Goal: Task Accomplishment & Management: Manage account settings

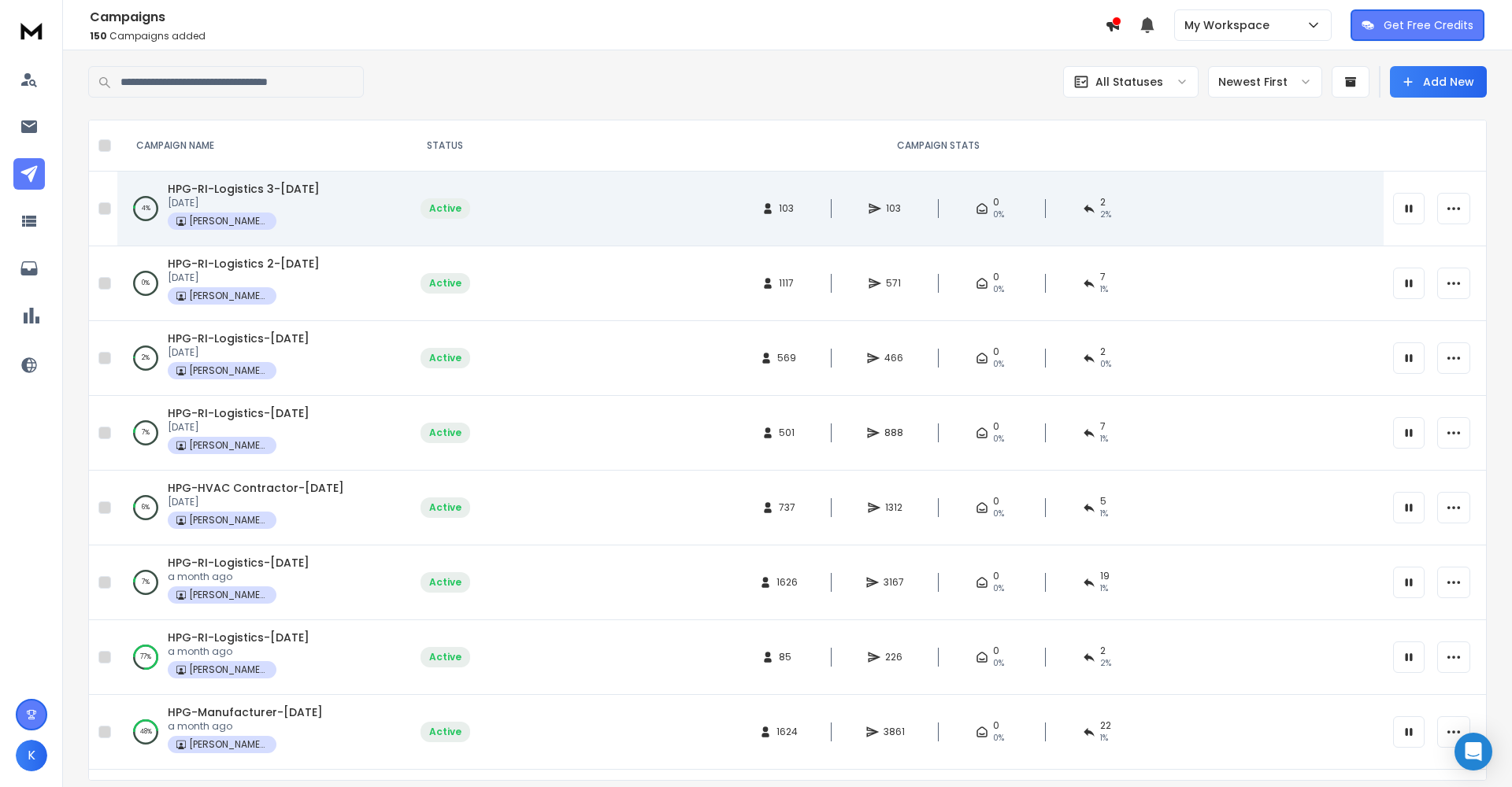
click at [286, 188] on span "HPG-RI-Logistics 3-[DATE]" at bounding box center [244, 189] width 152 height 16
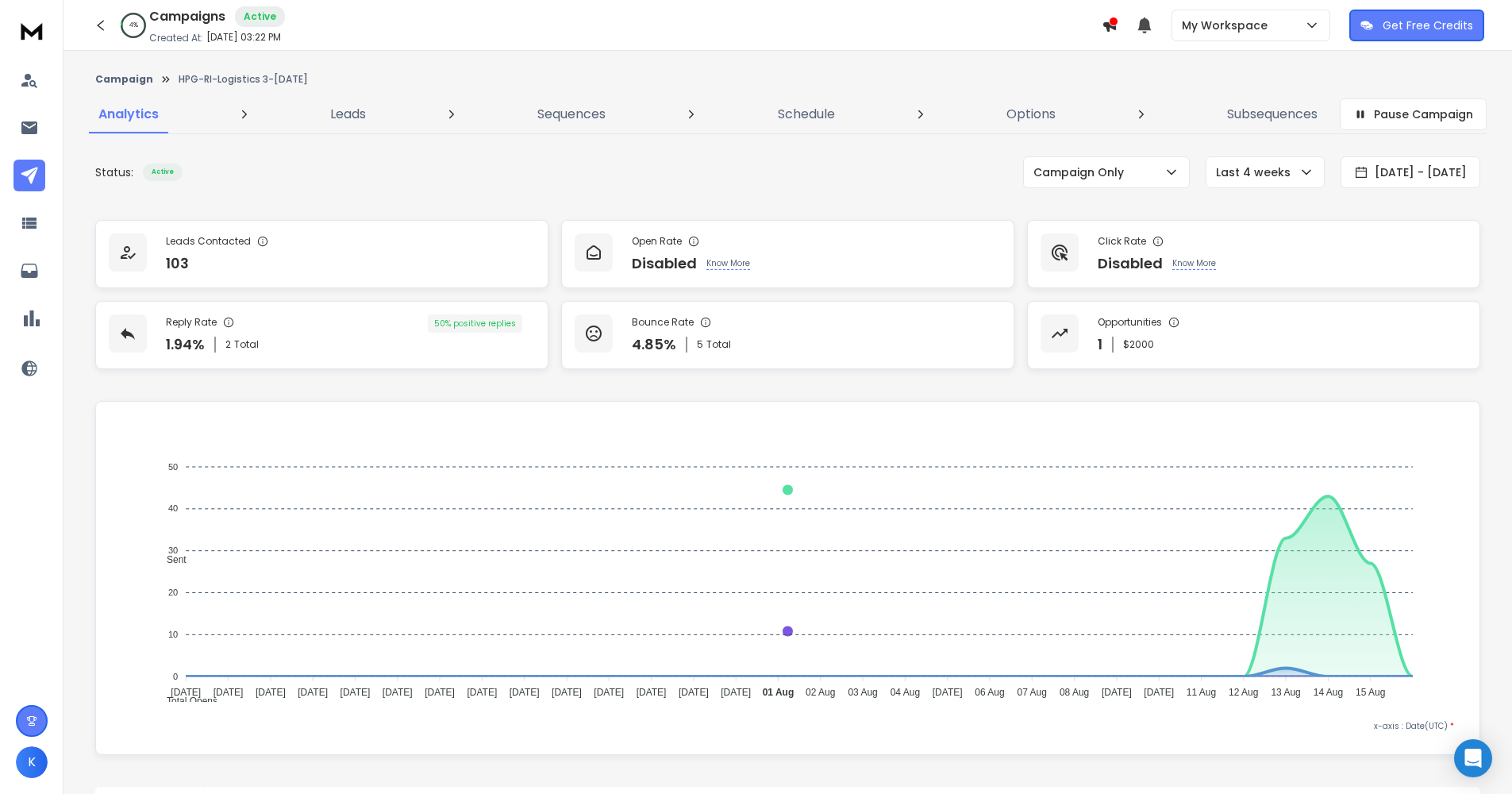
drag, startPoint x: 207, startPoint y: 97, endPoint x: 193, endPoint y: 95, distance: 14.1
click at [193, 95] on div "Campaign HPG-RI-Logistics 3-WE 8-17-25 Analytics Leads Sequences Schedule Optio…" at bounding box center [787, 101] width 1398 height 67
drag, startPoint x: 324, startPoint y: 76, endPoint x: 175, endPoint y: 75, distance: 149.0
click at [175, 75] on div "Campaign HPG-RI-Logistics 3-WE 8-17-25" at bounding box center [787, 80] width 1398 height 26
copy p "HPG-RI-Logistics 3-[DATE]"
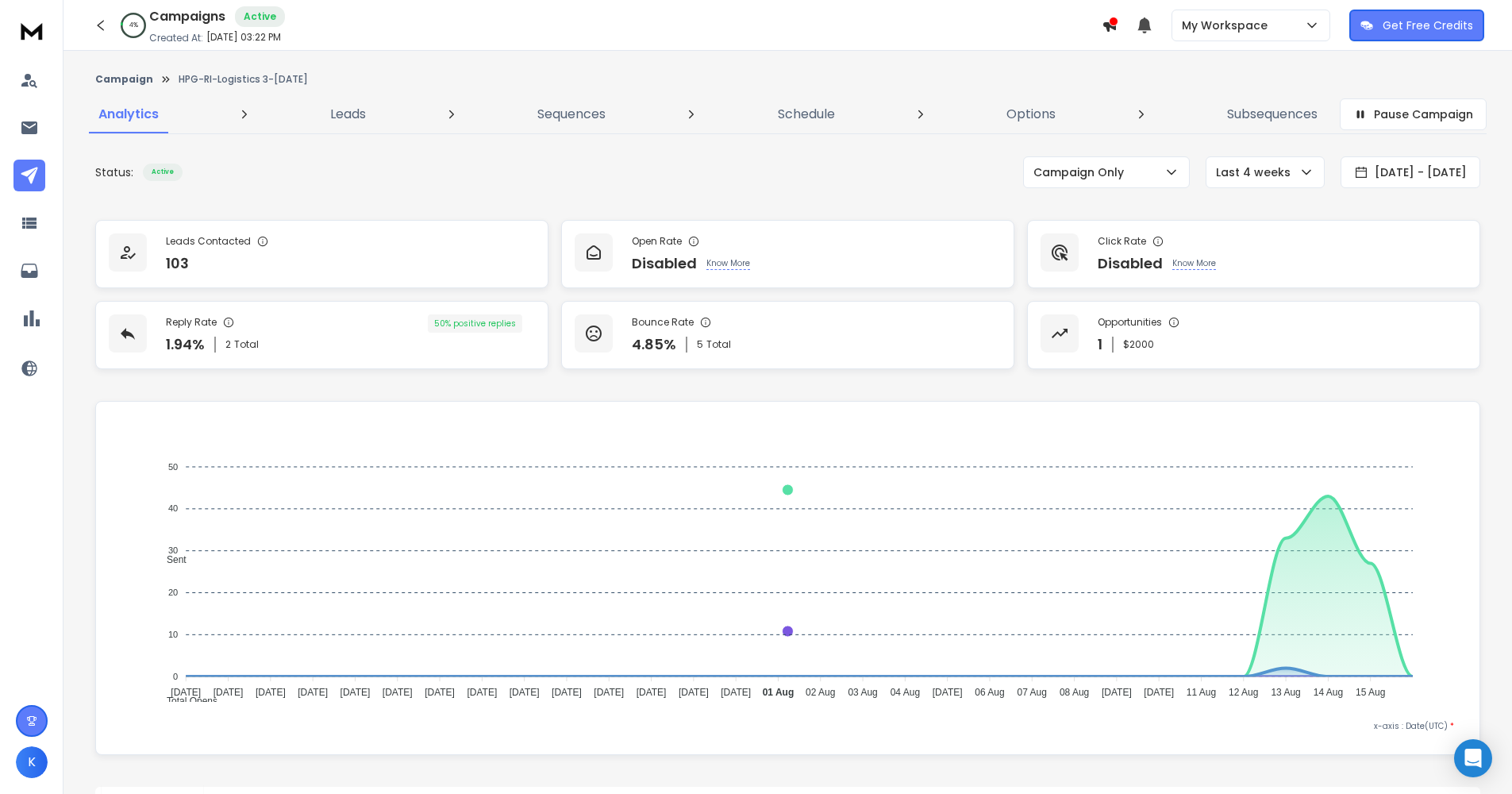
click at [27, 178] on icon at bounding box center [30, 176] width 19 height 19
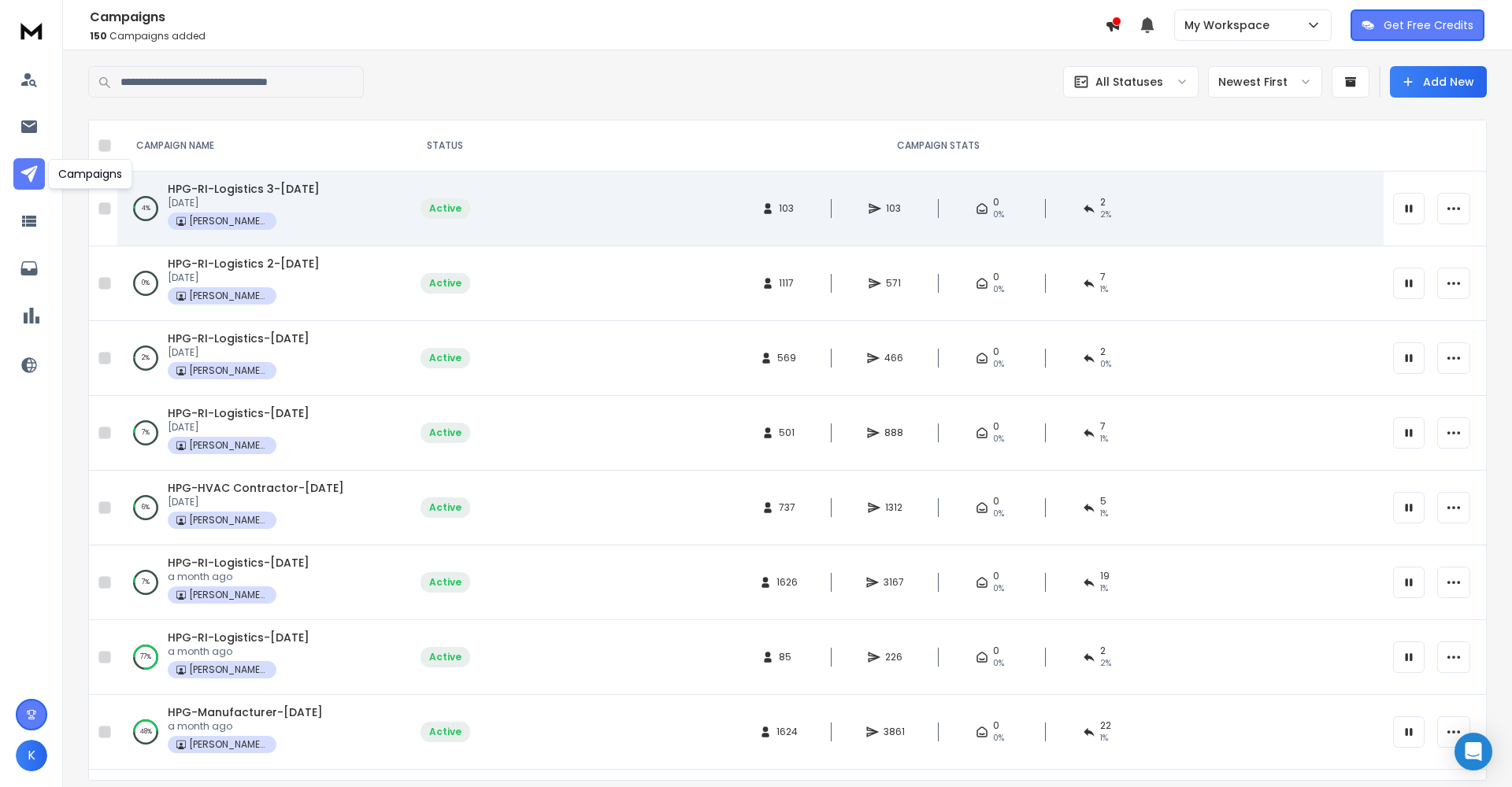
click at [1447, 207] on icon "button" at bounding box center [1453, 208] width 13 height 3
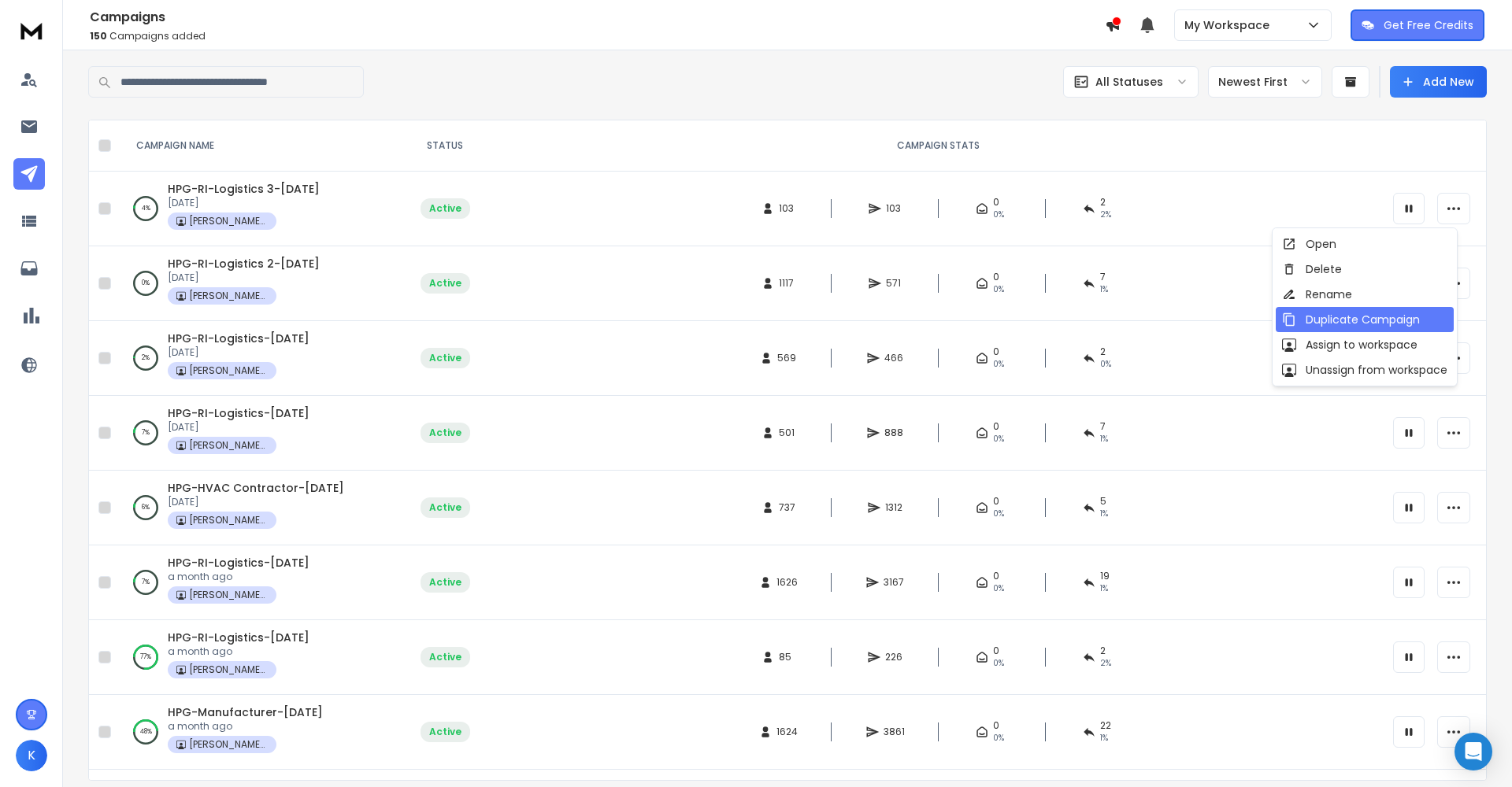
click at [1379, 319] on div "Duplicate Campaign" at bounding box center [1350, 320] width 138 height 16
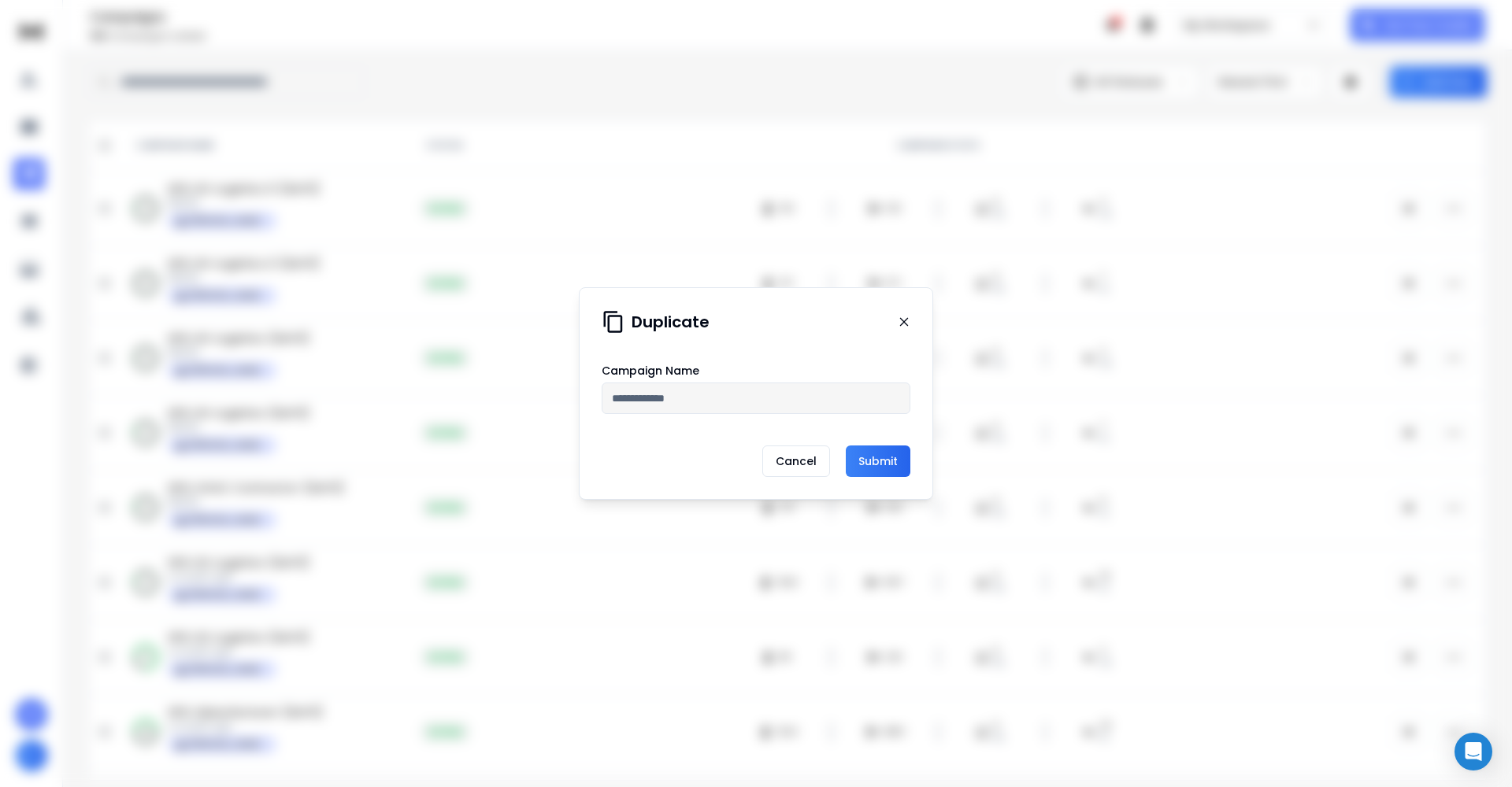
click at [764, 392] on input "text" at bounding box center [756, 398] width 309 height 32
paste input "**********"
type input "**********"
click at [868, 465] on button "Submit" at bounding box center [878, 462] width 65 height 32
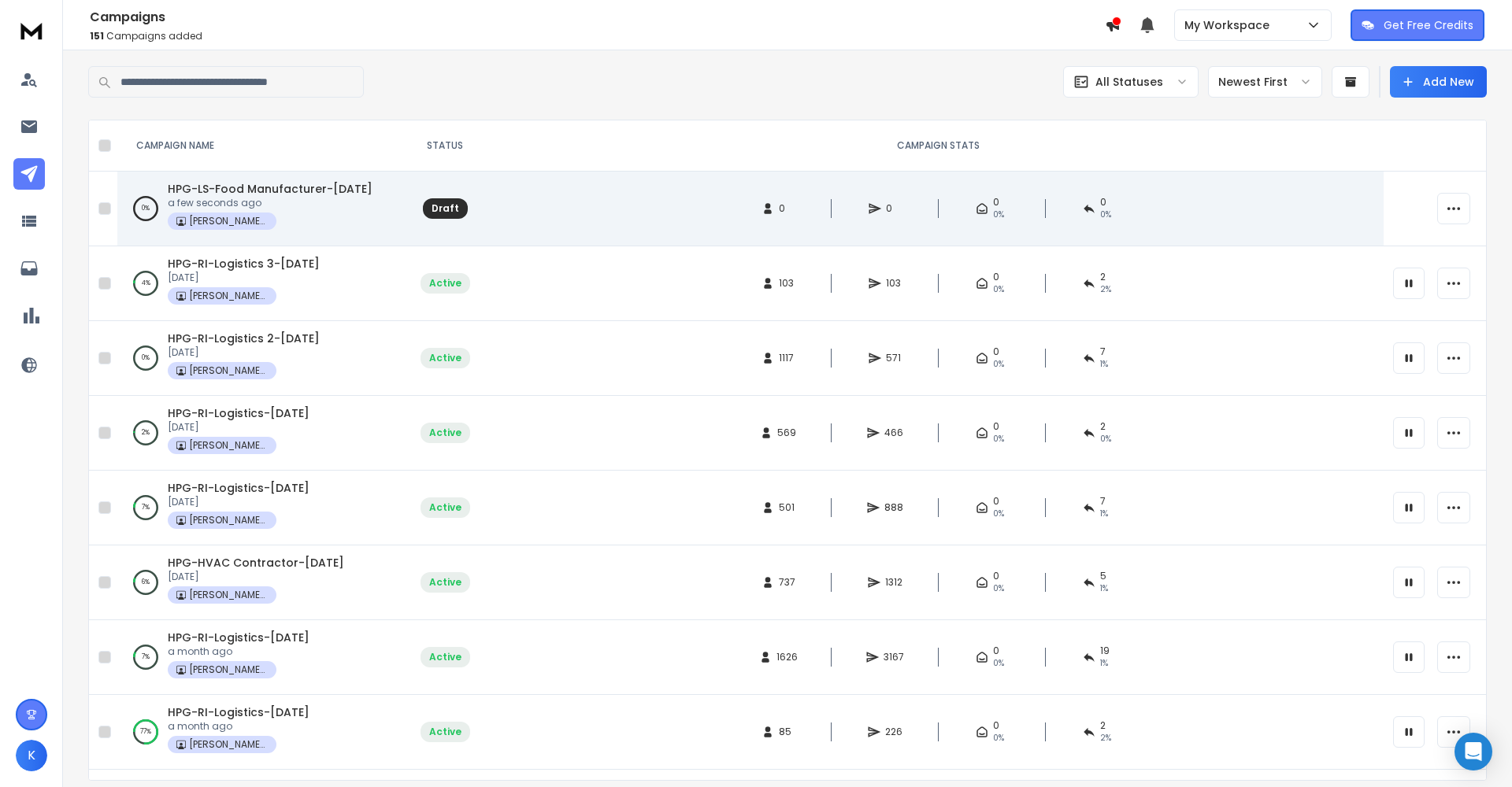
click at [346, 188] on span "HPG-LS-Food Manufacturer-[DATE]" at bounding box center [270, 189] width 204 height 16
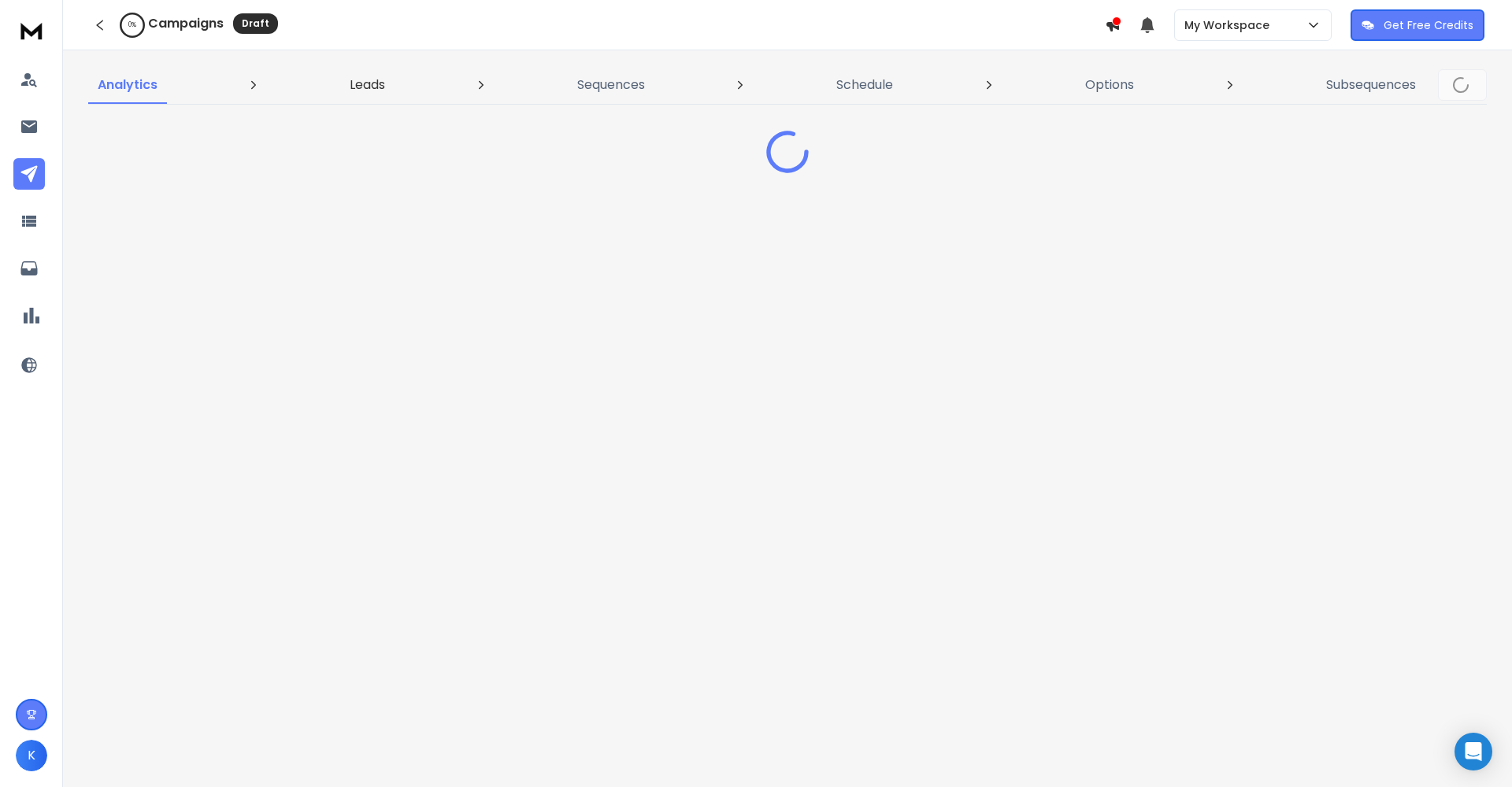
click at [353, 93] on p "Leads" at bounding box center [367, 85] width 36 height 19
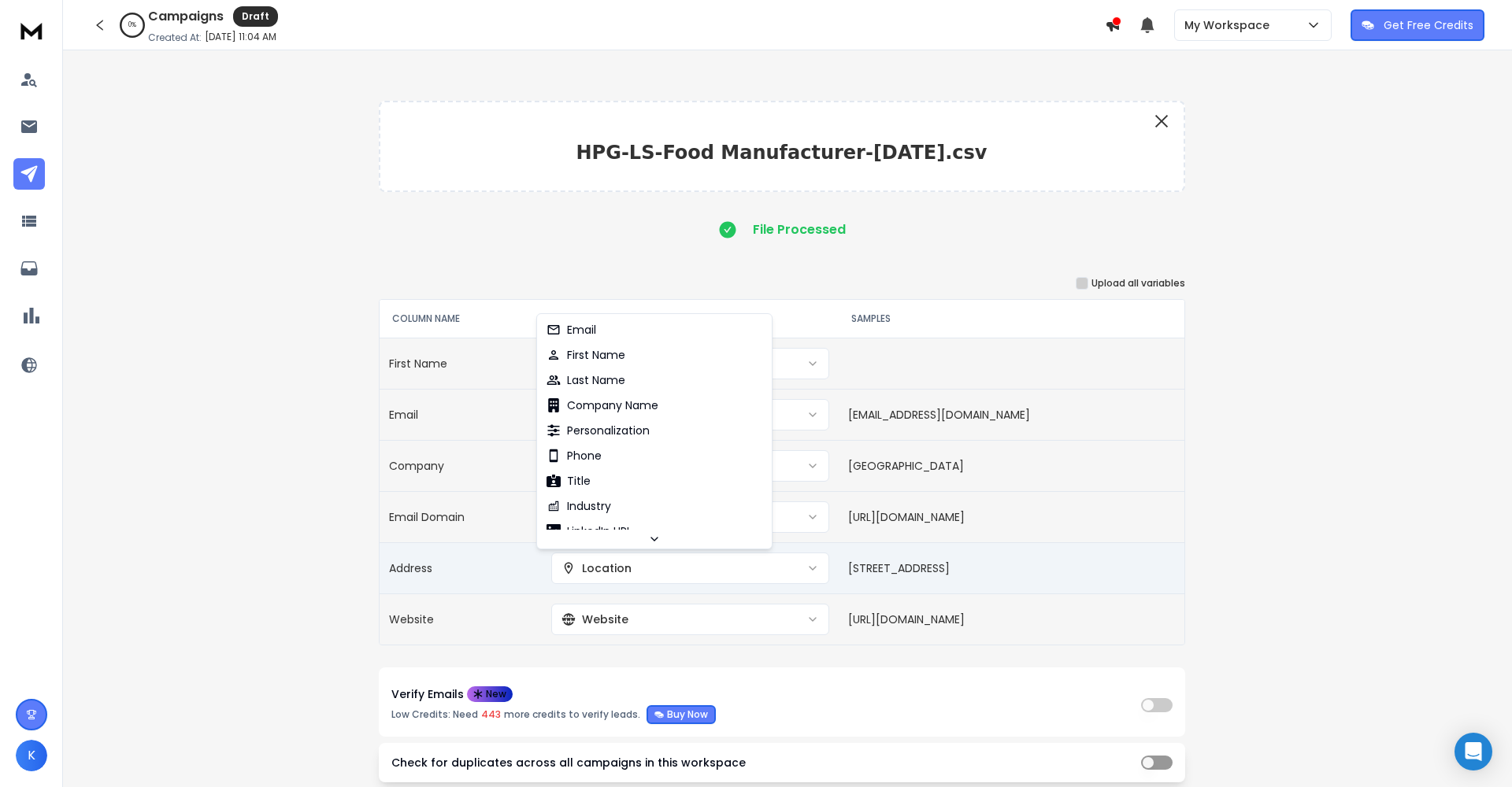
click at [672, 568] on button "Location" at bounding box center [690, 568] width 278 height 32
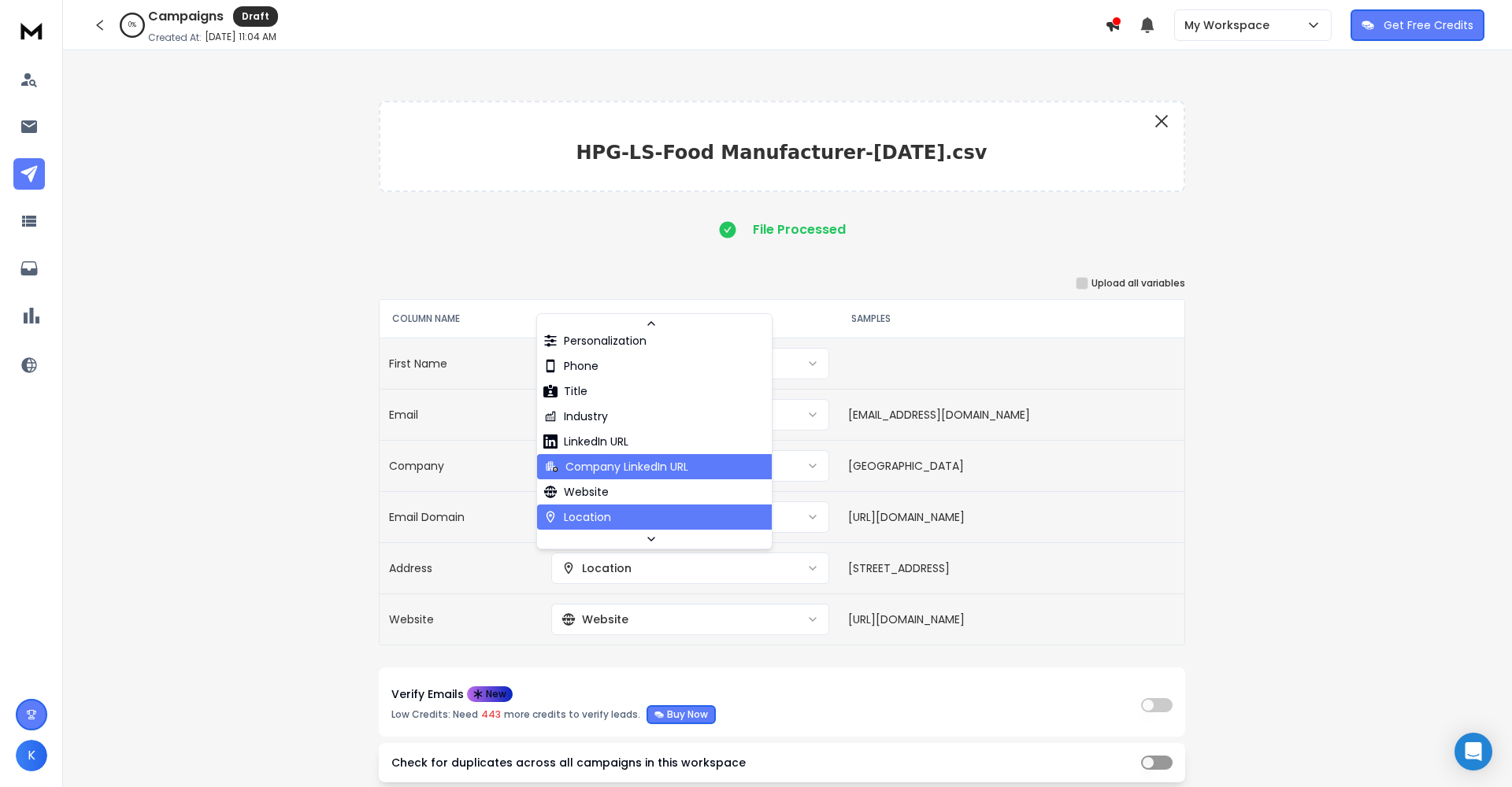
scroll to position [143, 0]
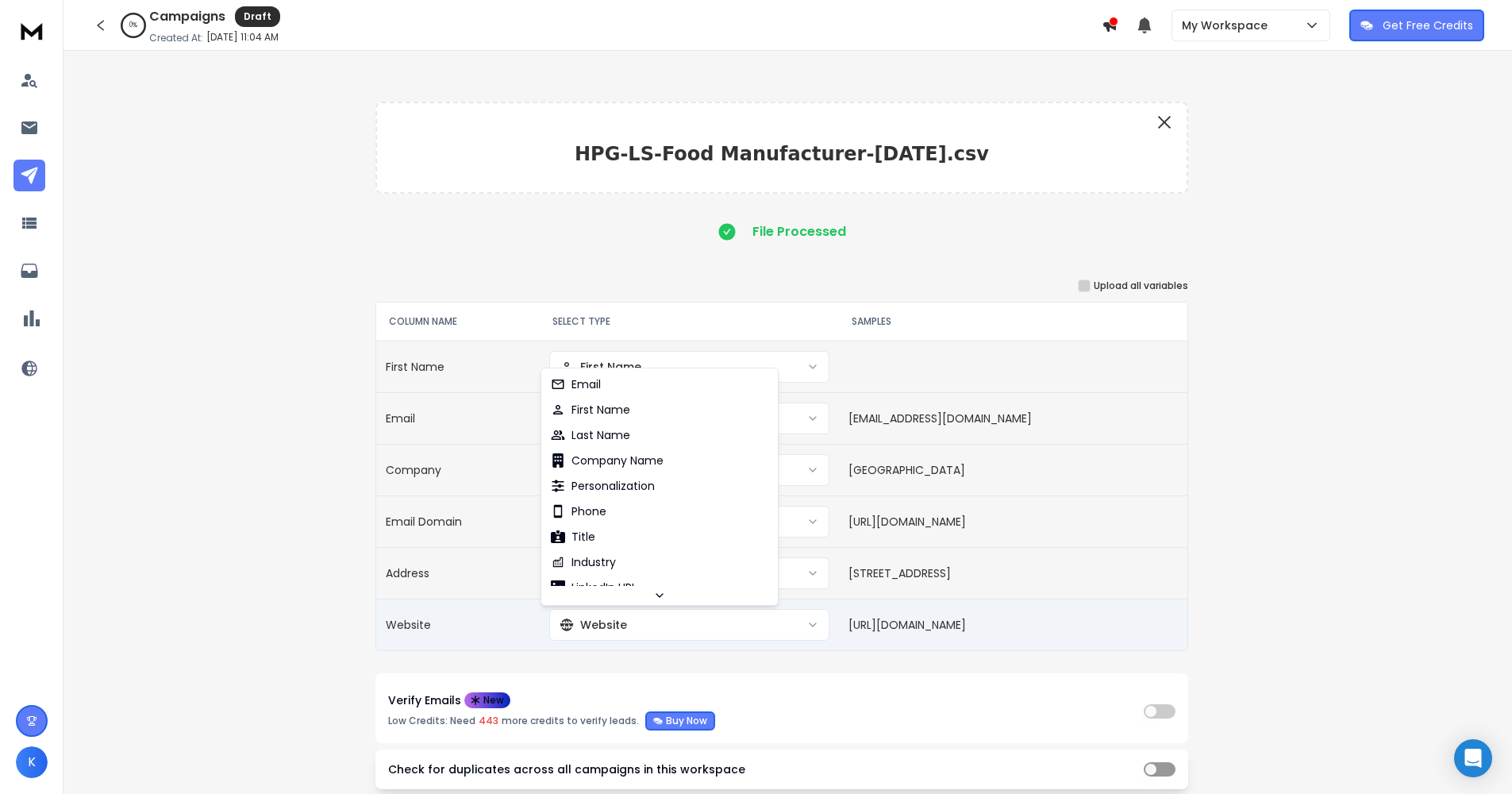
click at [633, 628] on button "Website" at bounding box center [689, 625] width 280 height 32
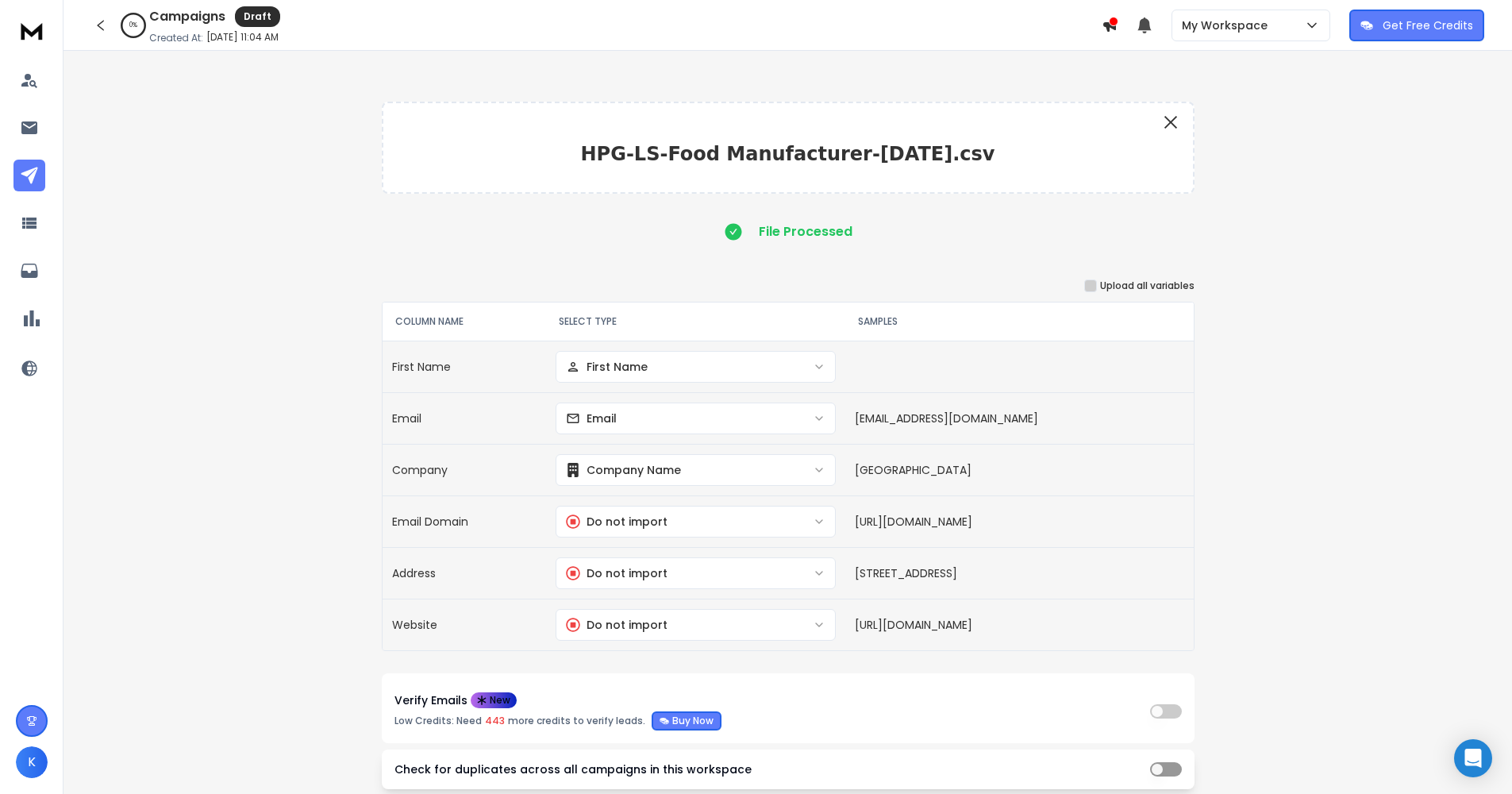
click at [257, 563] on div "HPG-LS-Food Manufacturer-[DATE].csv File Processed Upload all variables COLUMN …" at bounding box center [756, 448] width 1512 height 897
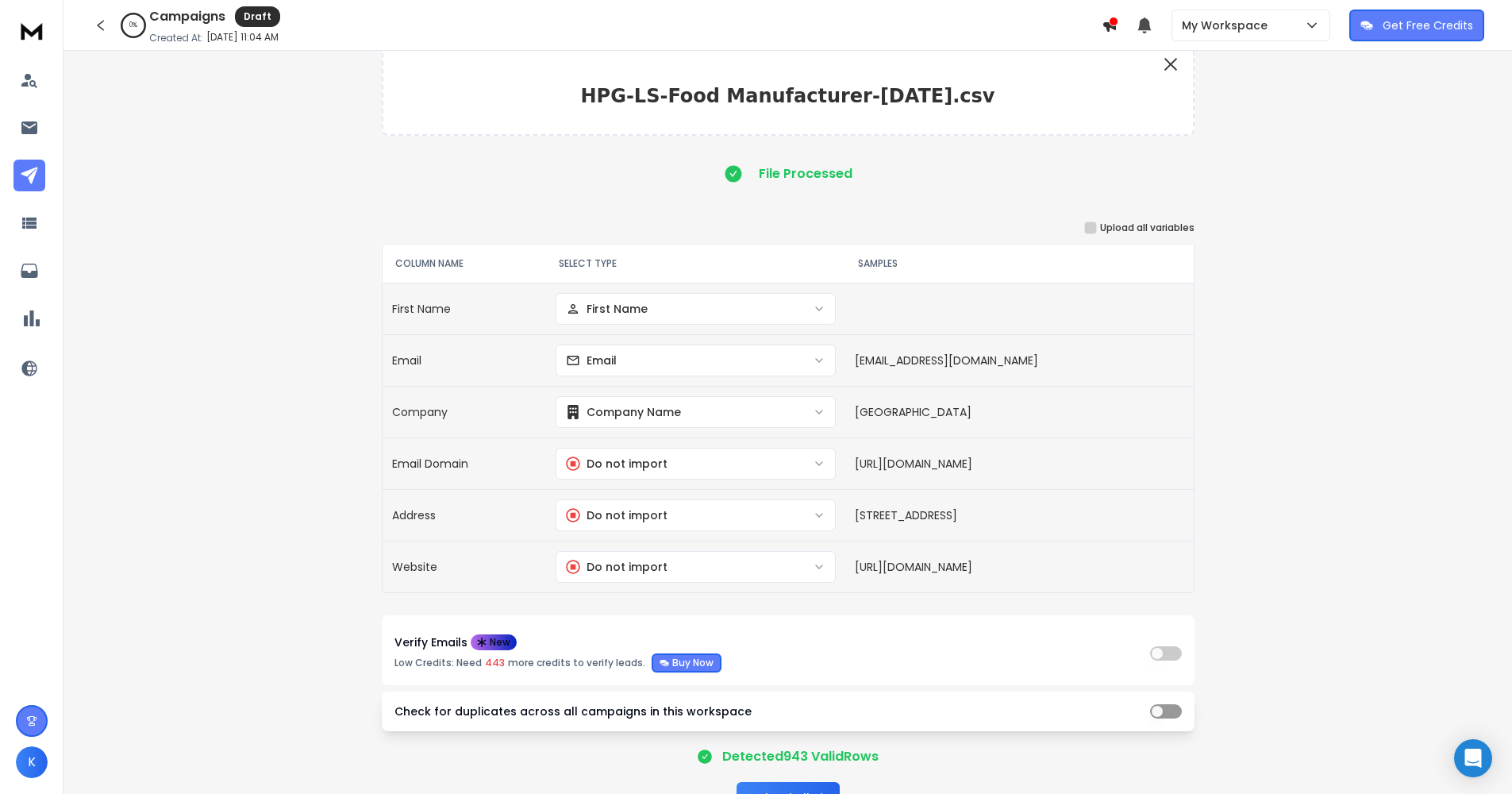
click at [1173, 713] on button "Check for duplicates across all campaigns in this workspace" at bounding box center [1166, 712] width 32 height 14
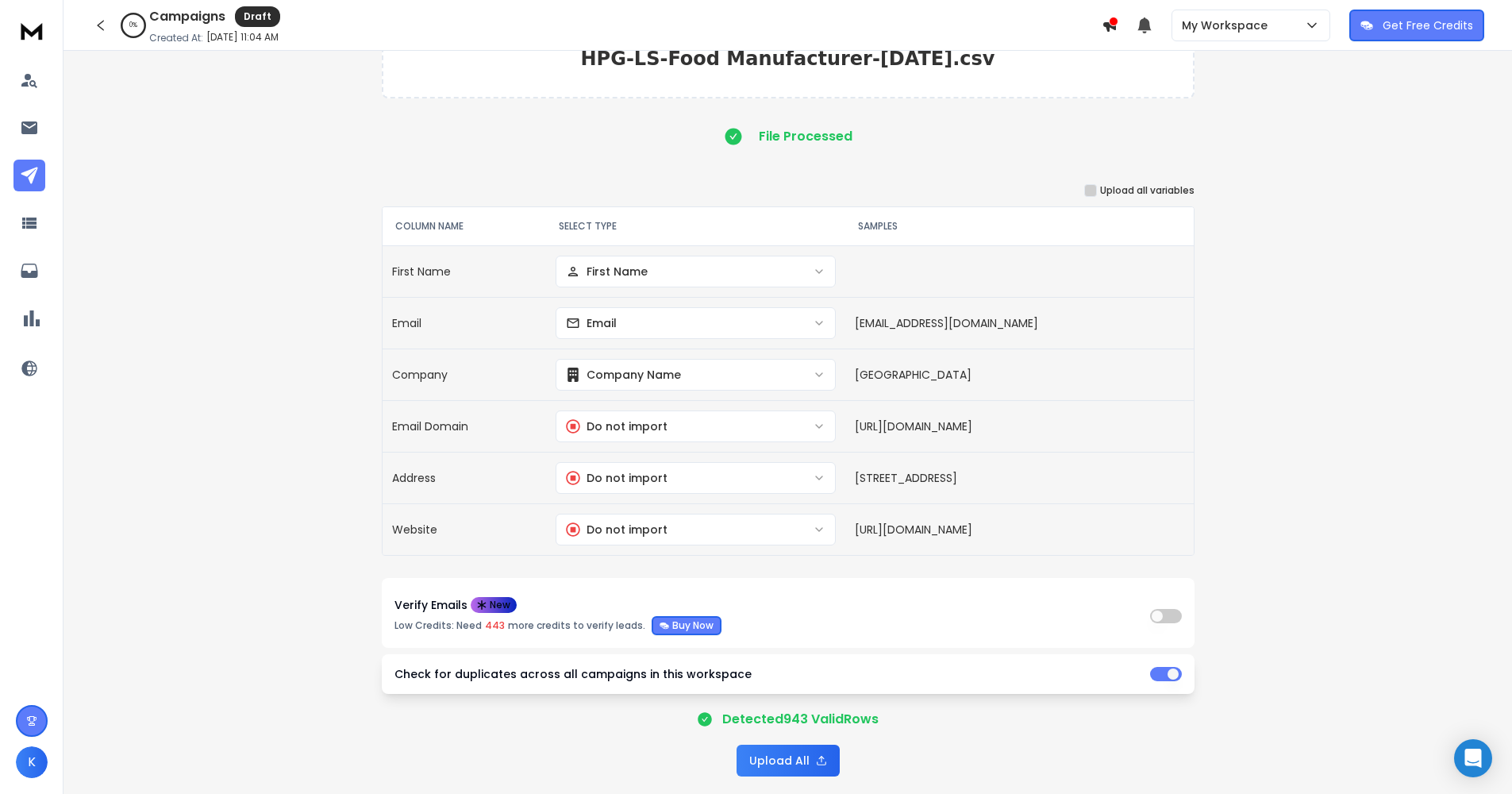
click at [804, 760] on button "Upload All" at bounding box center [788, 760] width 103 height 32
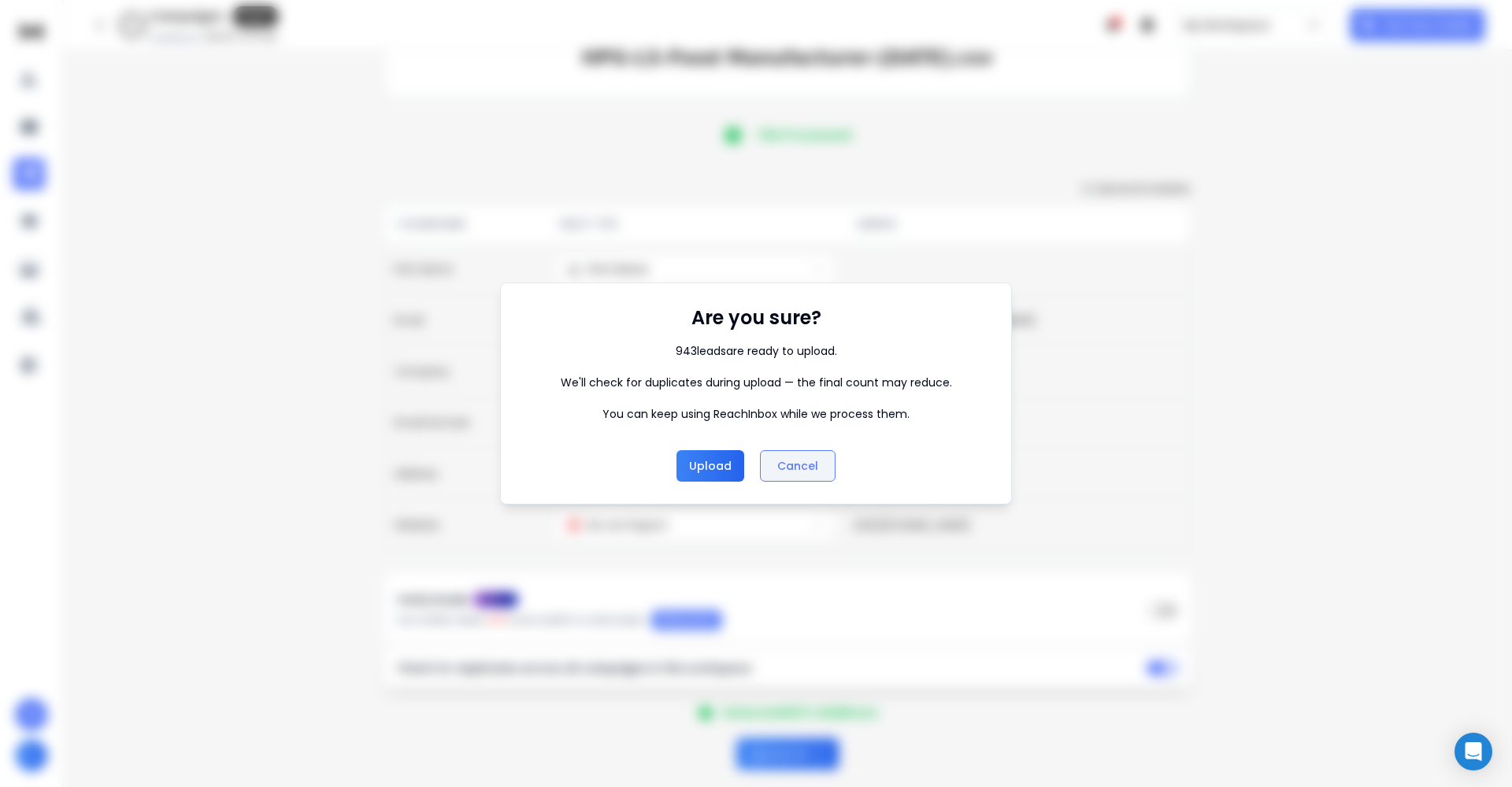
click at [700, 474] on button "Upload" at bounding box center [710, 466] width 67 height 32
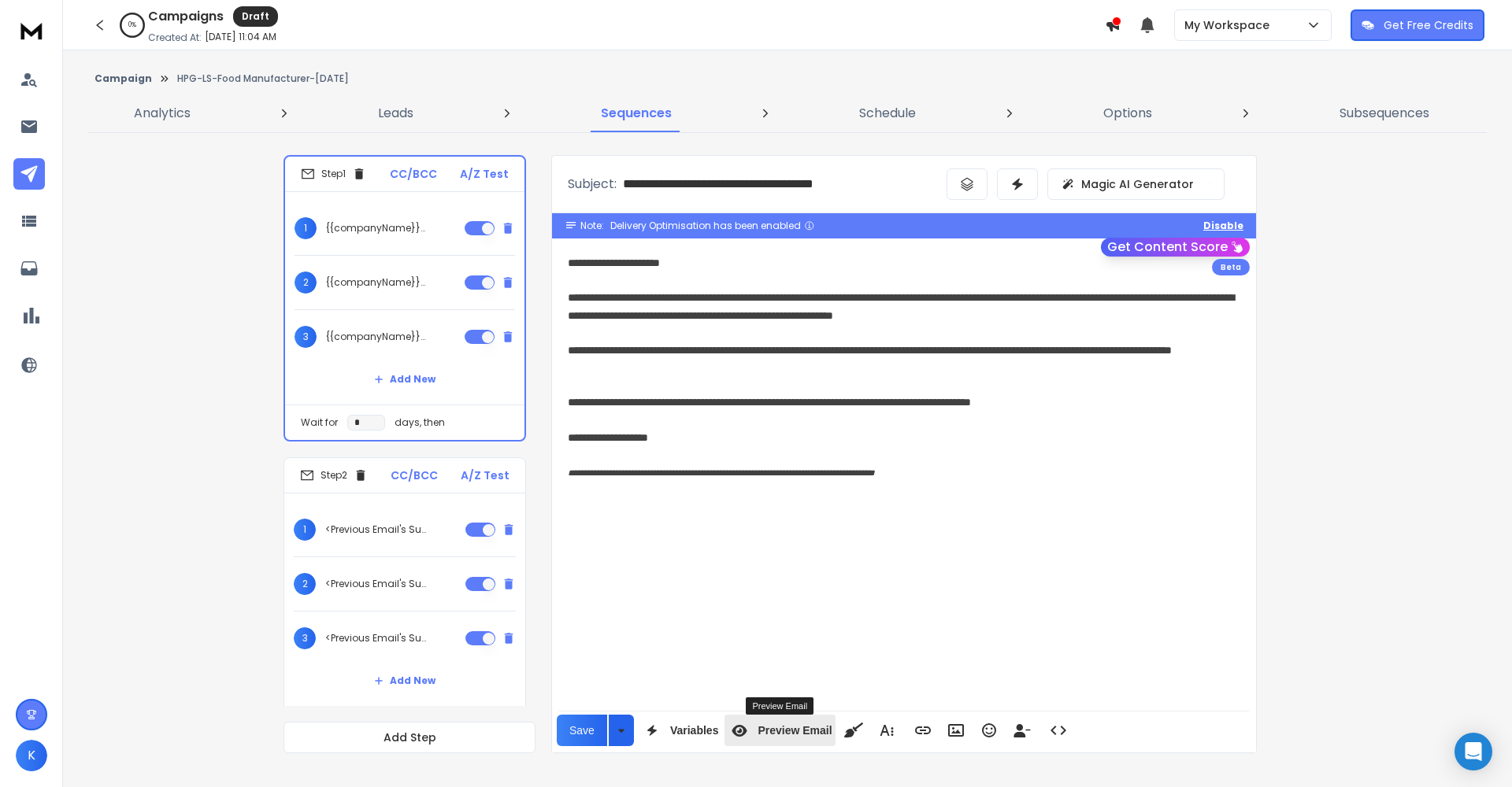
click at [764, 734] on span "Preview Email" at bounding box center [794, 731] width 80 height 13
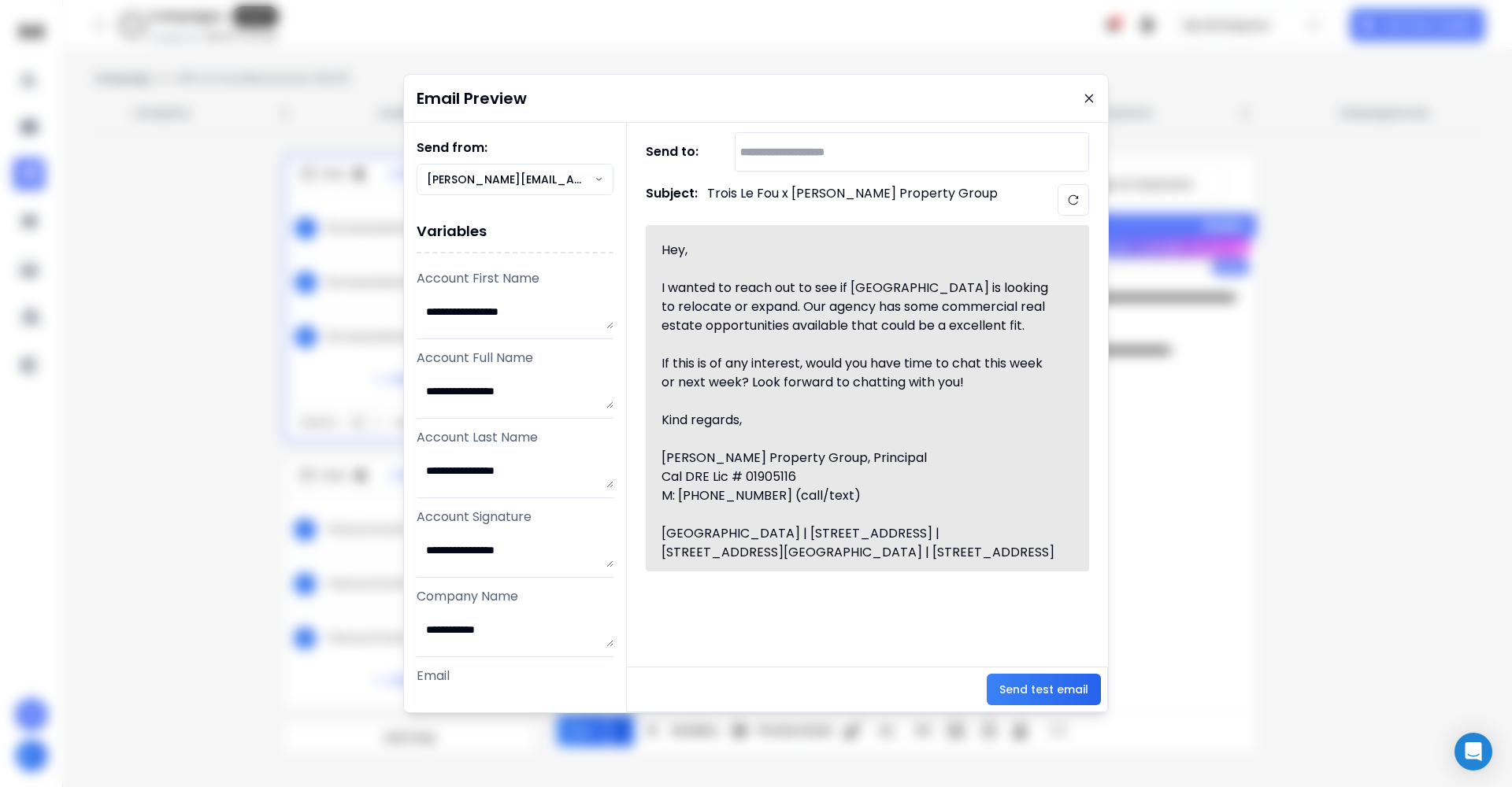
click at [1067, 203] on button at bounding box center [1073, 200] width 32 height 32
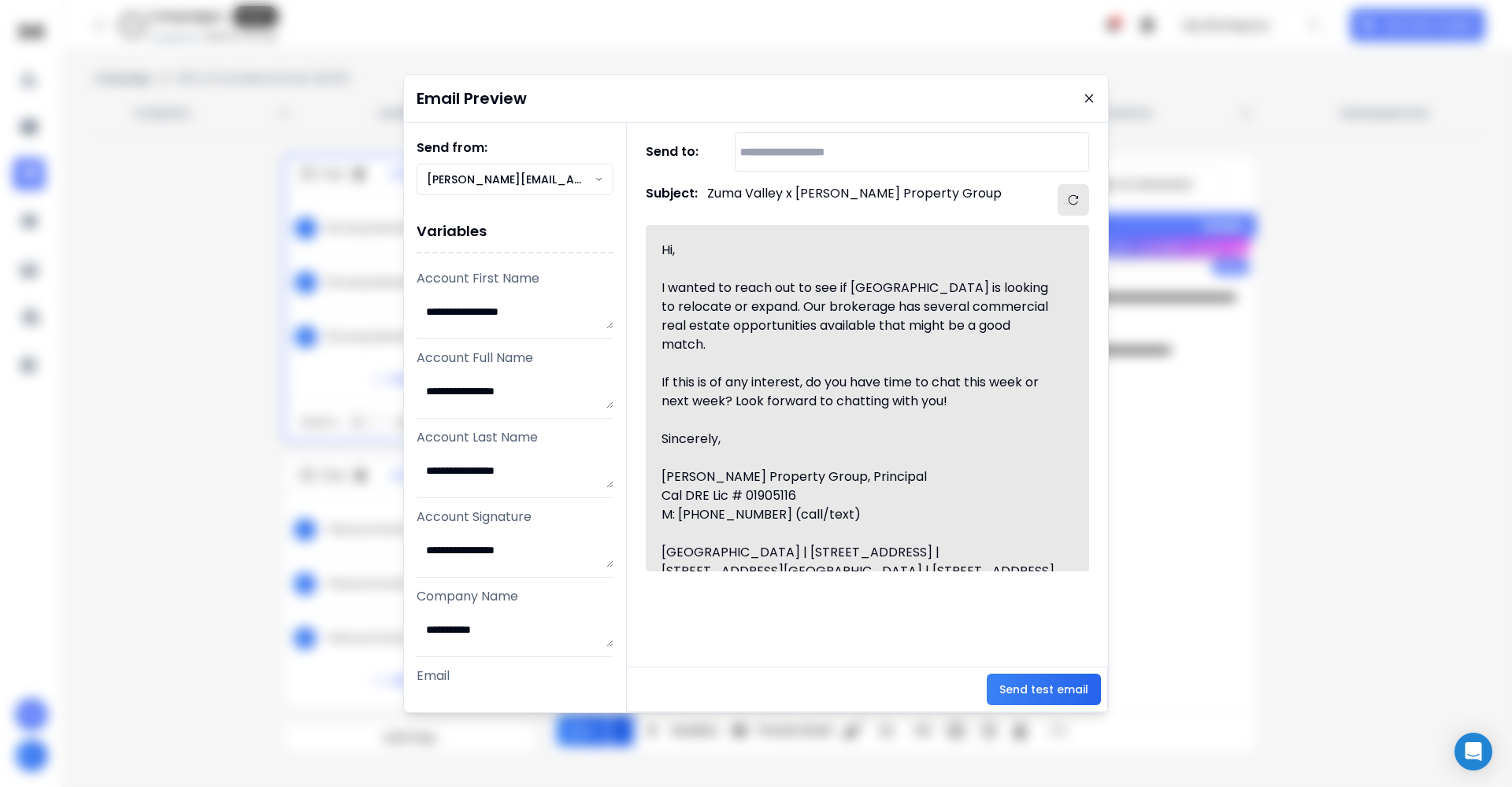
click at [1069, 202] on icon at bounding box center [1073, 200] width 10 height 10
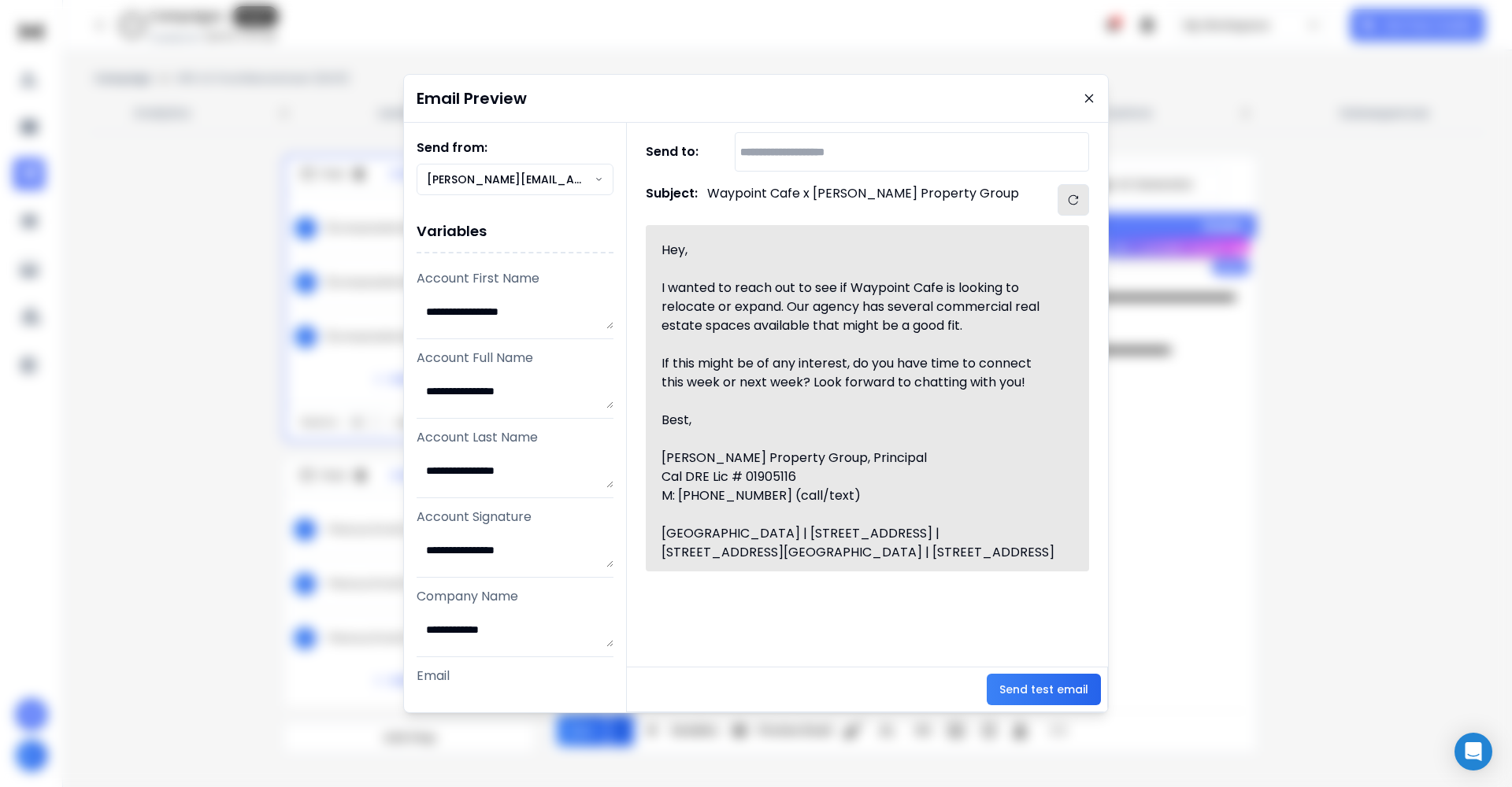
click at [1075, 203] on icon at bounding box center [1073, 200] width 11 height 11
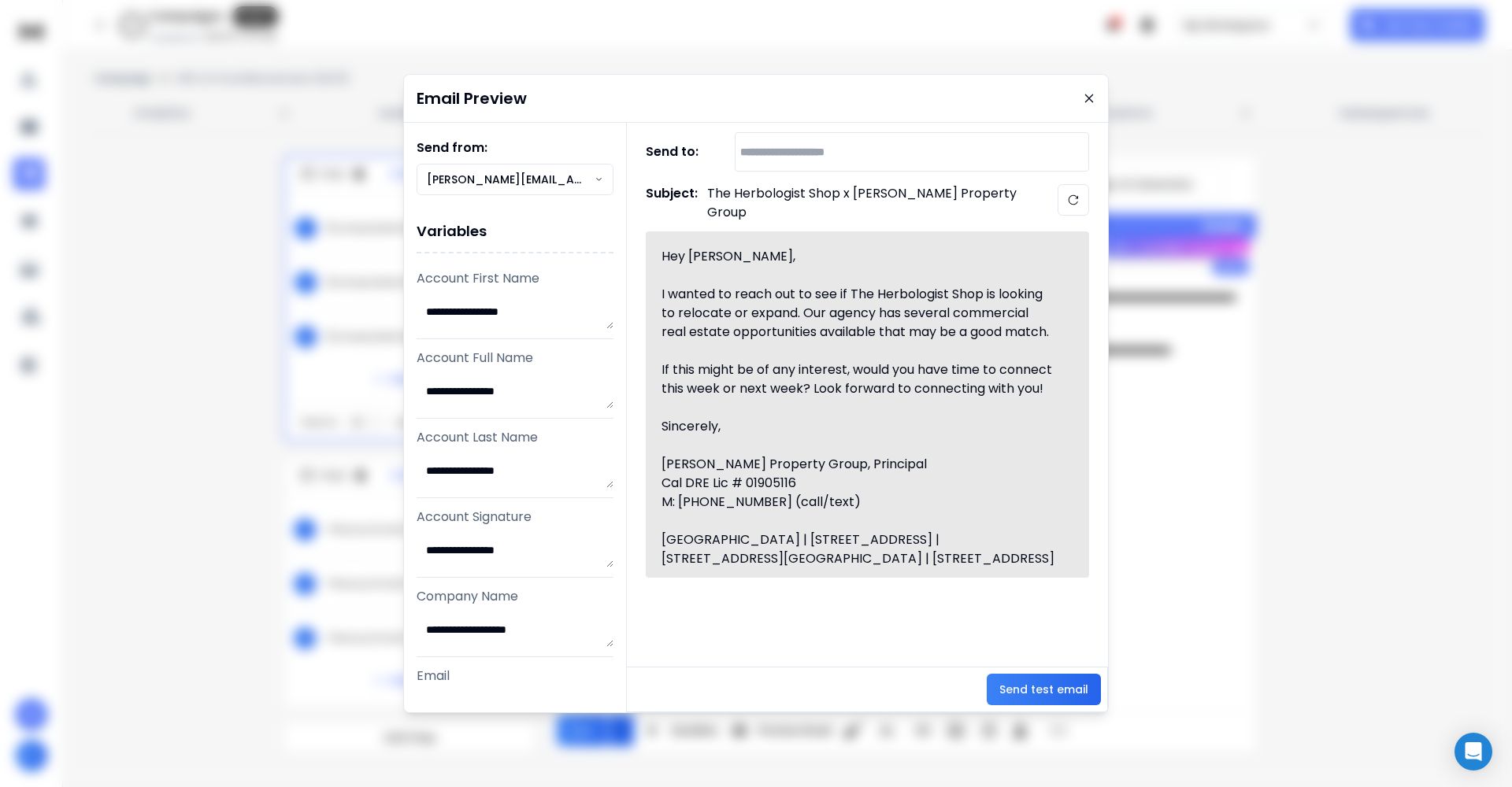
click at [1075, 203] on icon at bounding box center [1073, 200] width 11 height 11
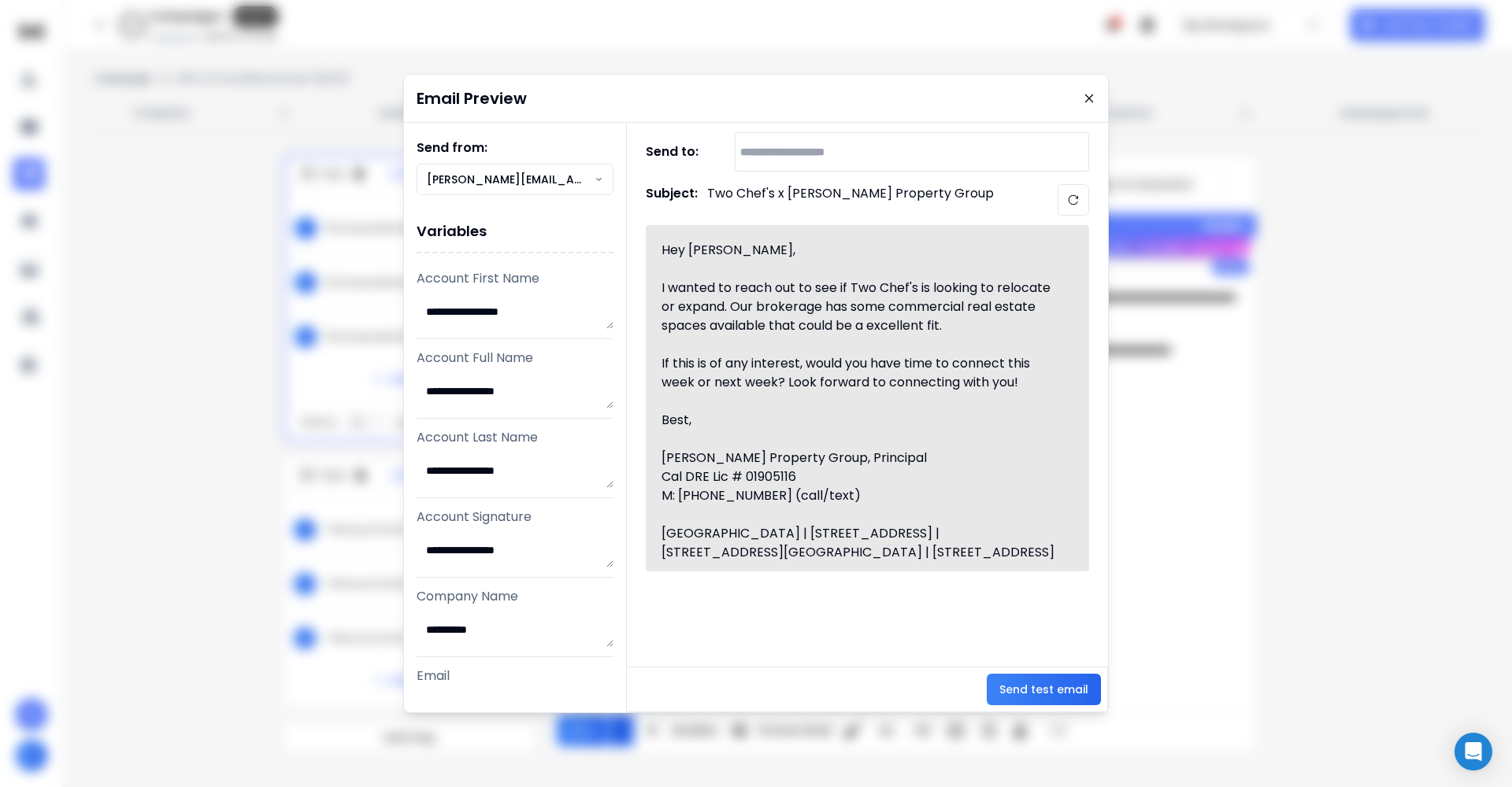
click at [1086, 98] on icon at bounding box center [1089, 98] width 13 height 13
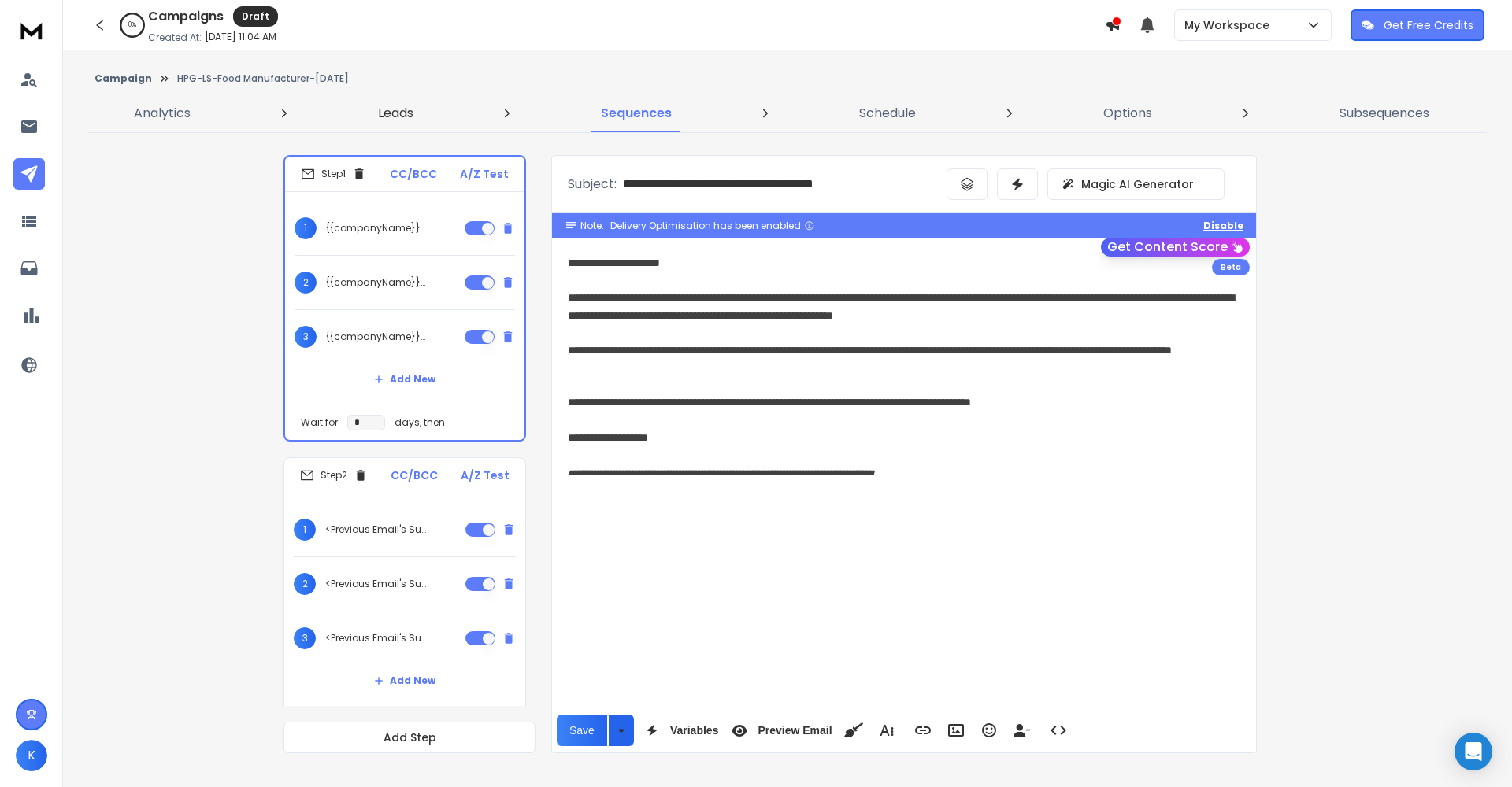
click at [418, 110] on link "Leads" at bounding box center [395, 113] width 55 height 38
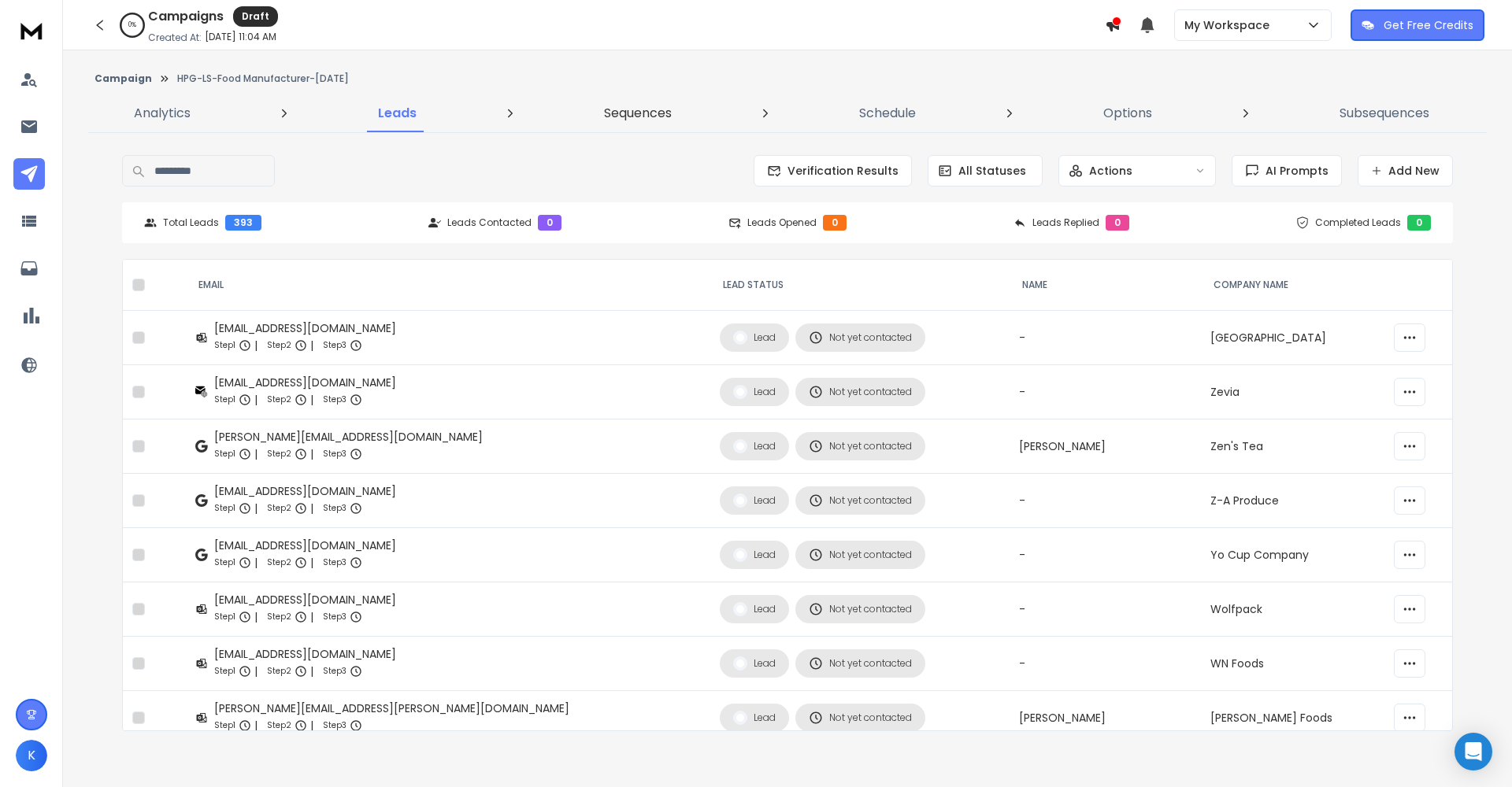
click at [623, 113] on p "Sequences" at bounding box center [637, 113] width 67 height 19
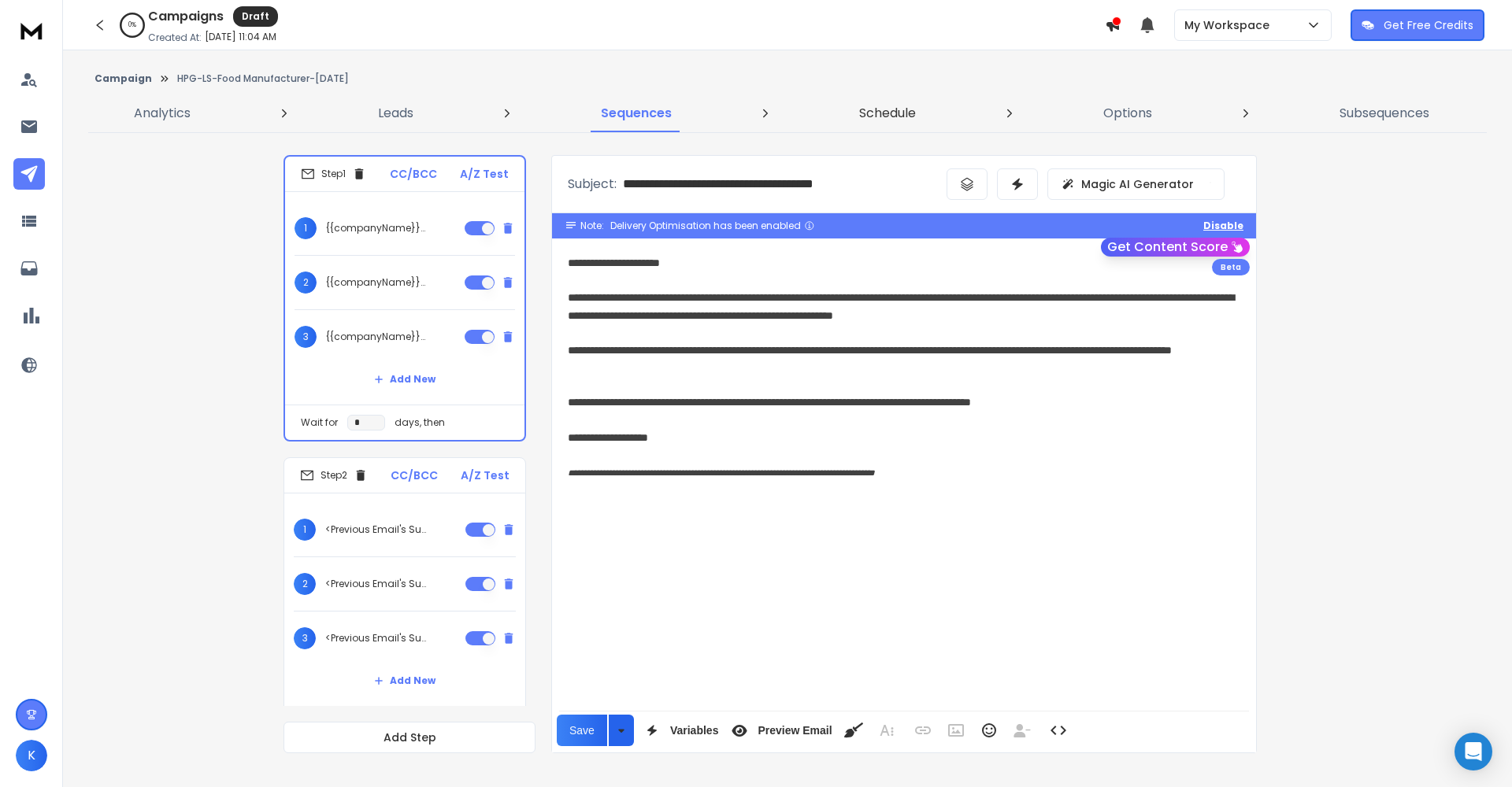
click at [897, 118] on p "Schedule" at bounding box center [888, 113] width 57 height 19
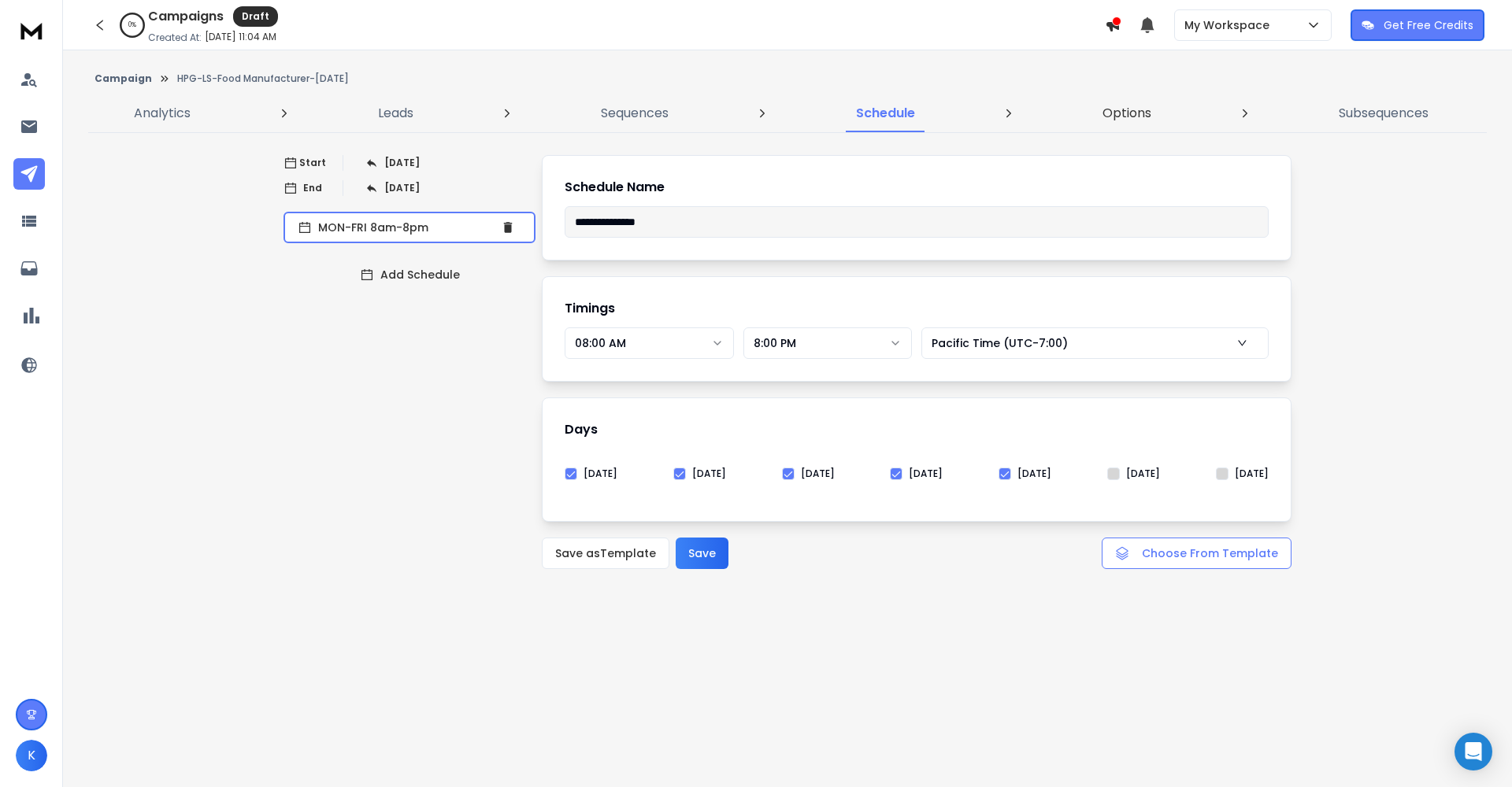
click at [1124, 97] on link "Options" at bounding box center [1126, 113] width 67 height 38
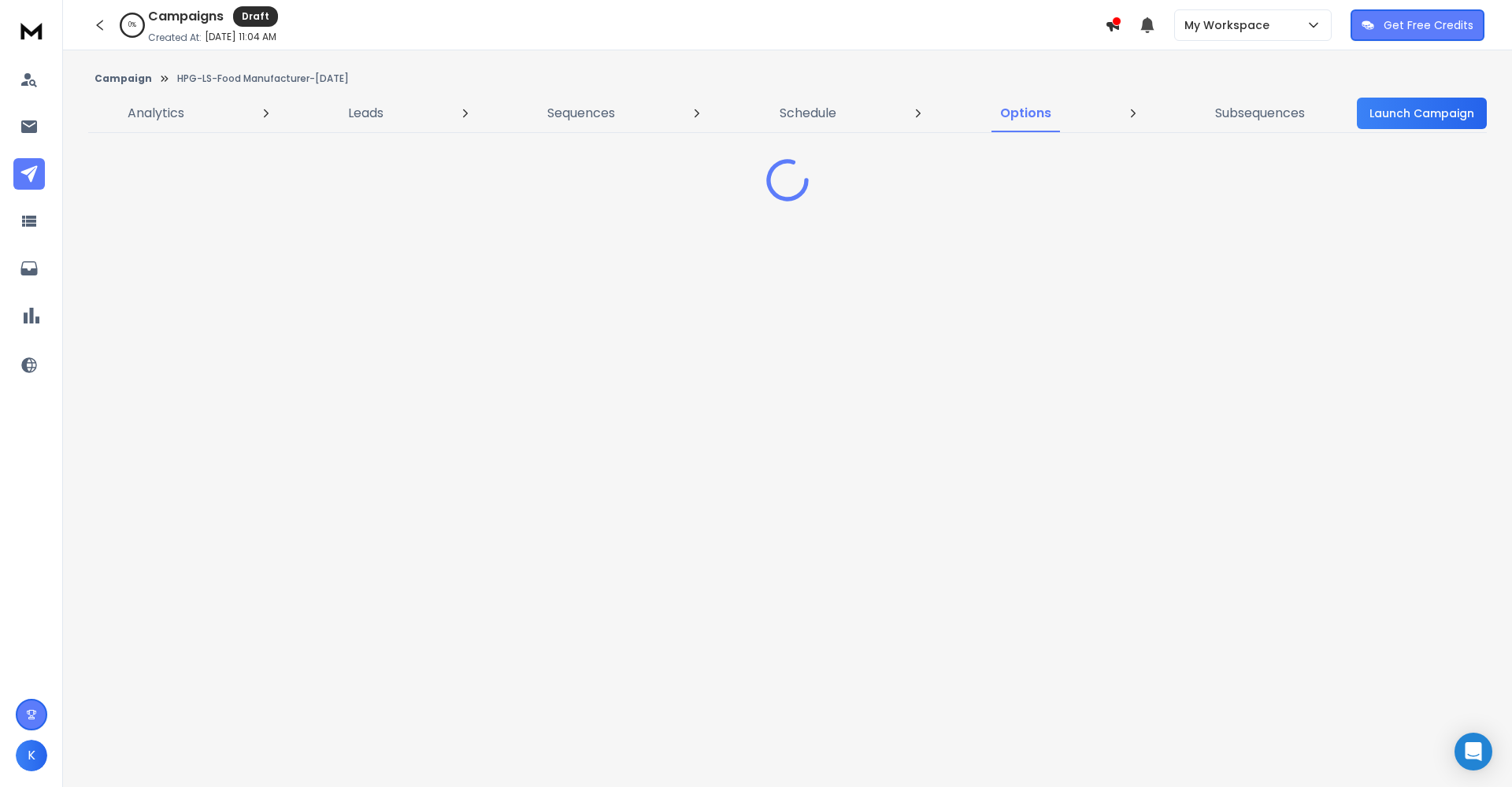
select select "*"
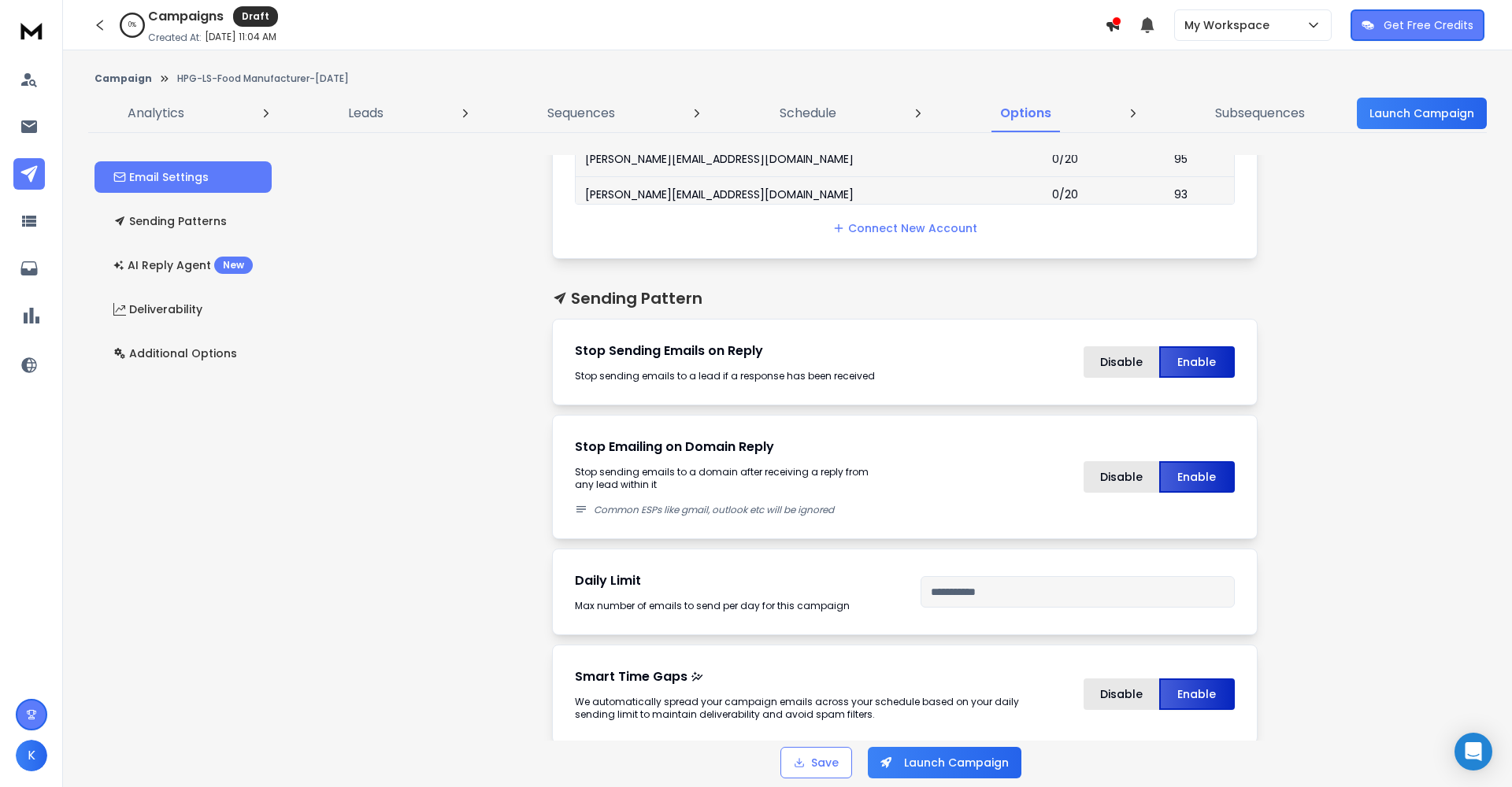
scroll to position [701, 0]
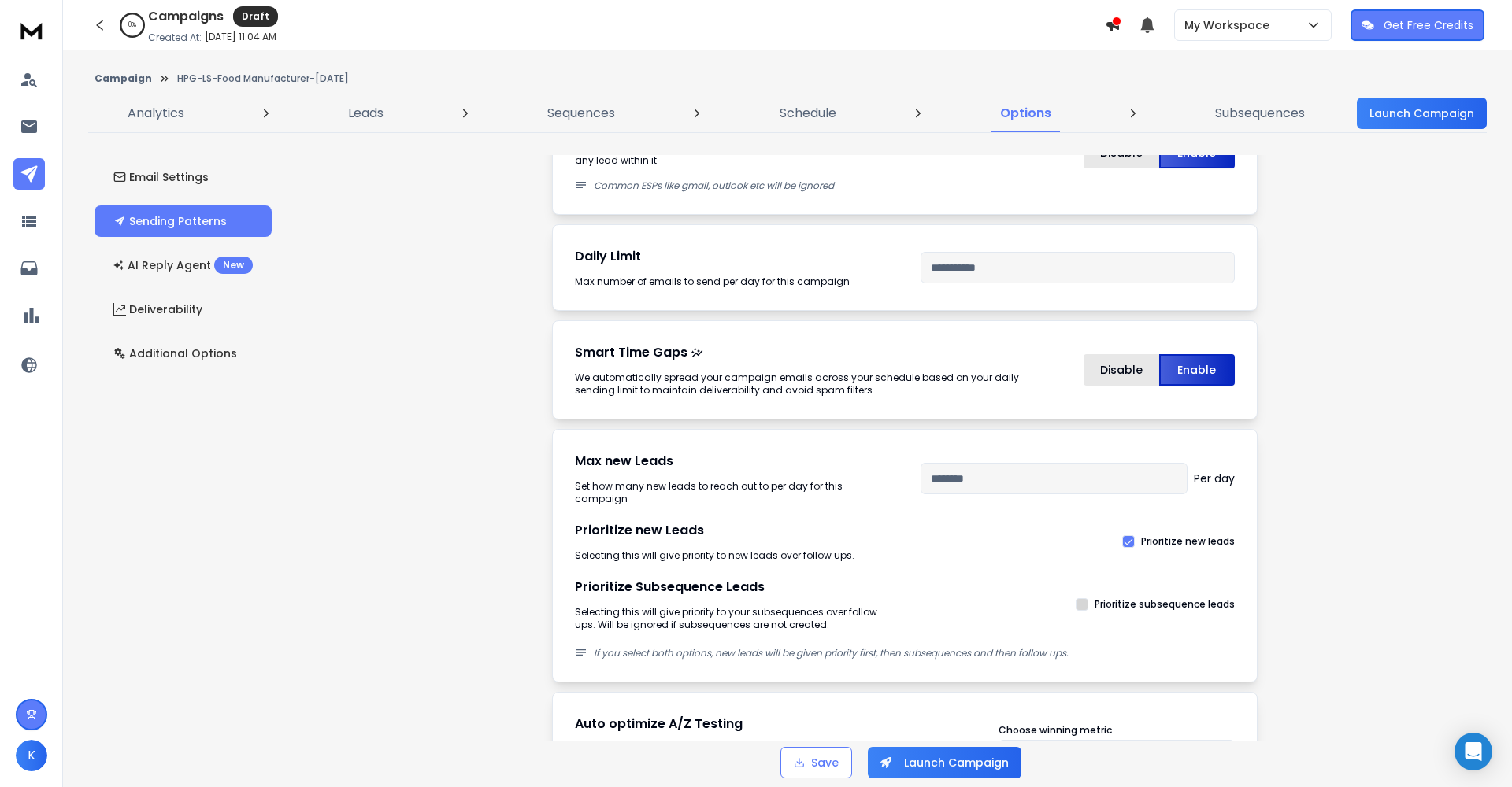
drag, startPoint x: 963, startPoint y: 263, endPoint x: 853, endPoint y: 268, distance: 110.1
click at [853, 268] on div "Daily Limit Max number of emails to send per day for this campaign **" at bounding box center [905, 268] width 660 height 41
type input "***"
drag, startPoint x: 874, startPoint y: 477, endPoint x: 862, endPoint y: 479, distance: 12.2
click at [856, 477] on div "Max new Leads Set how many new leads to reach out to per day for this campaign …" at bounding box center [905, 479] width 660 height 54
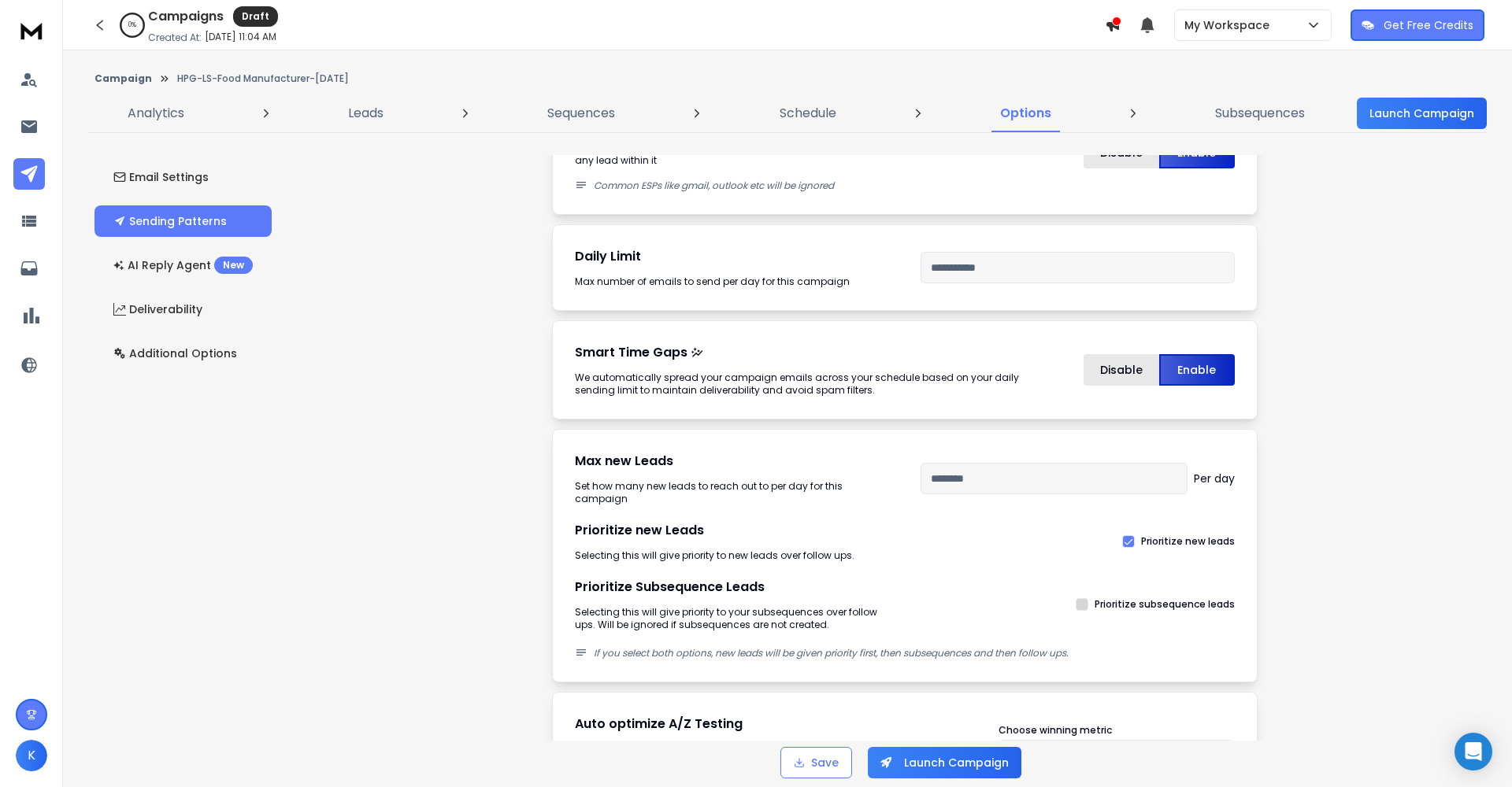
type input "***"
click at [1356, 386] on div "Email Accounts Accounts to Use Select one or more accounts to send emails from …" at bounding box center [914, 448] width 1234 height 586
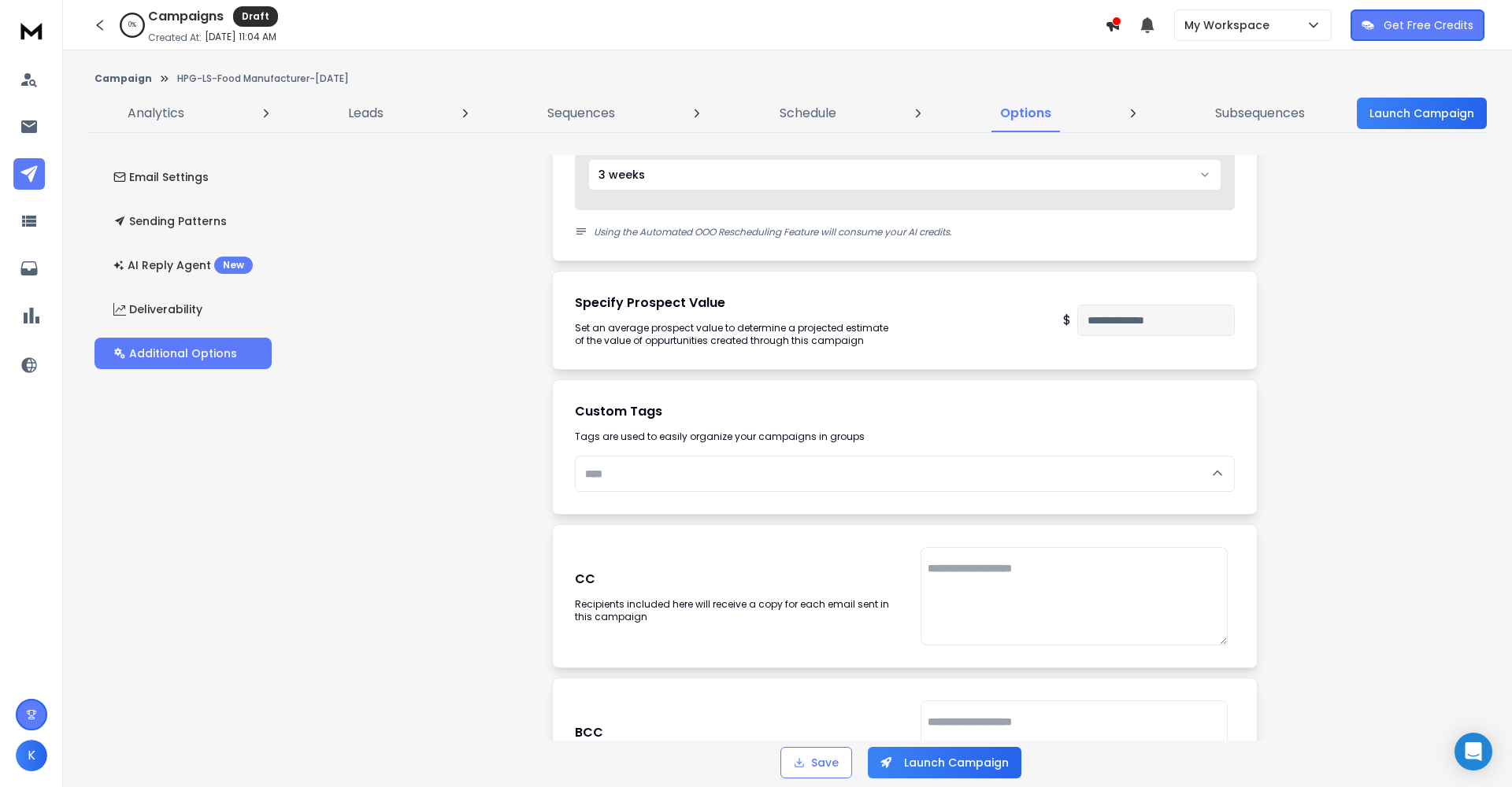
scroll to position [3092, 0]
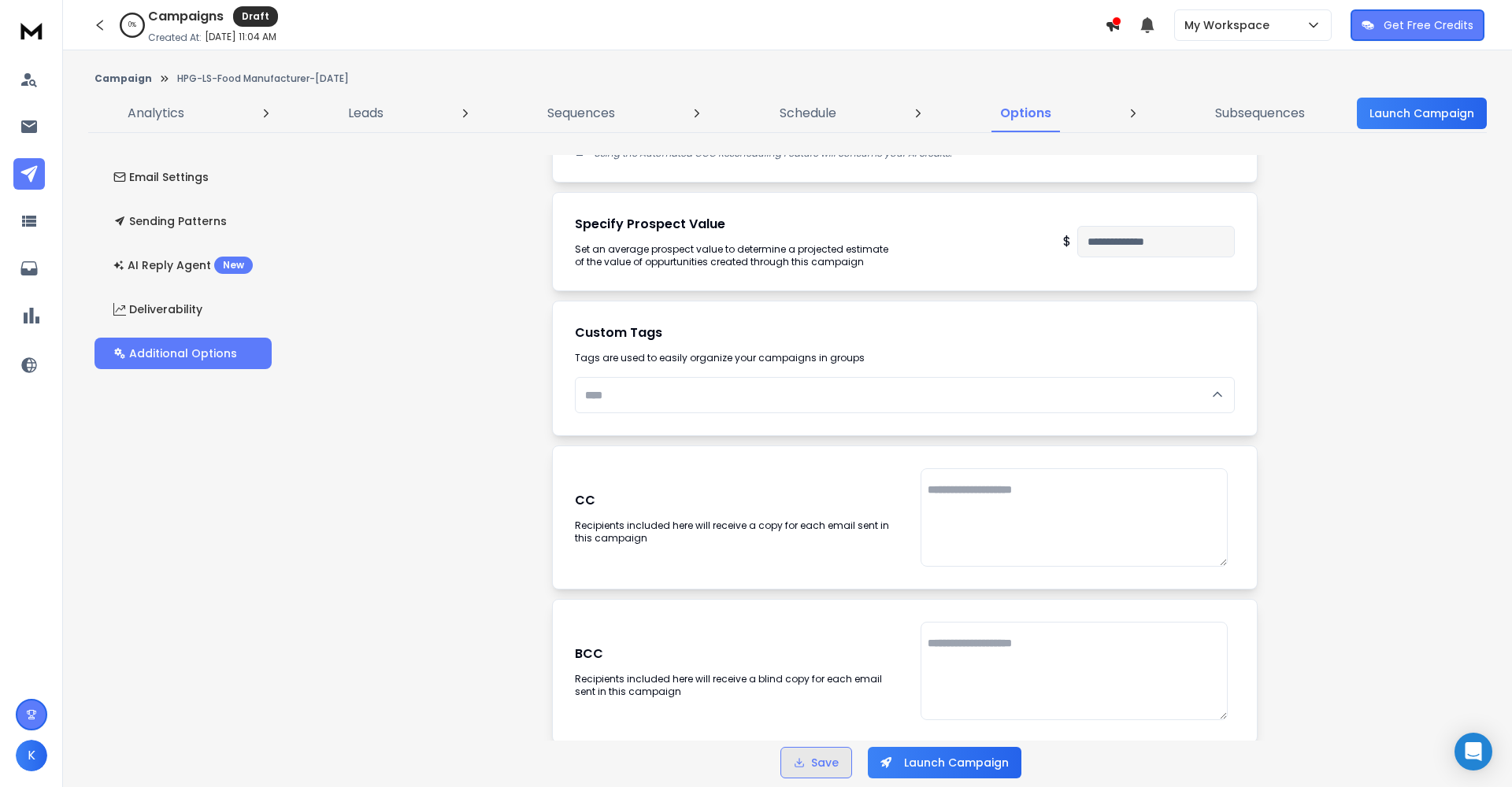
click at [839, 751] on button "Save" at bounding box center [816, 762] width 71 height 32
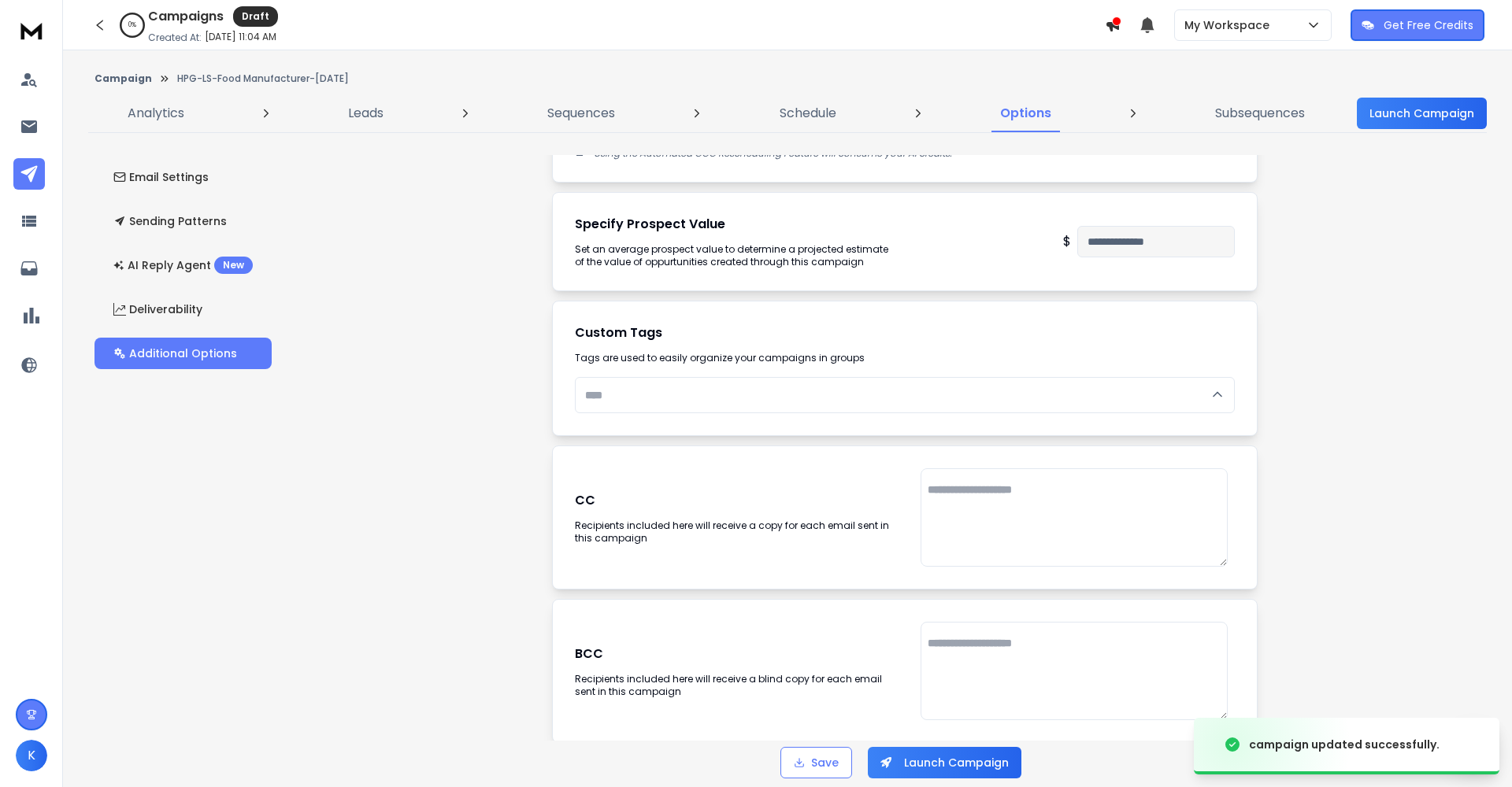
click at [904, 763] on button "Launch Campaign" at bounding box center [944, 762] width 154 height 32
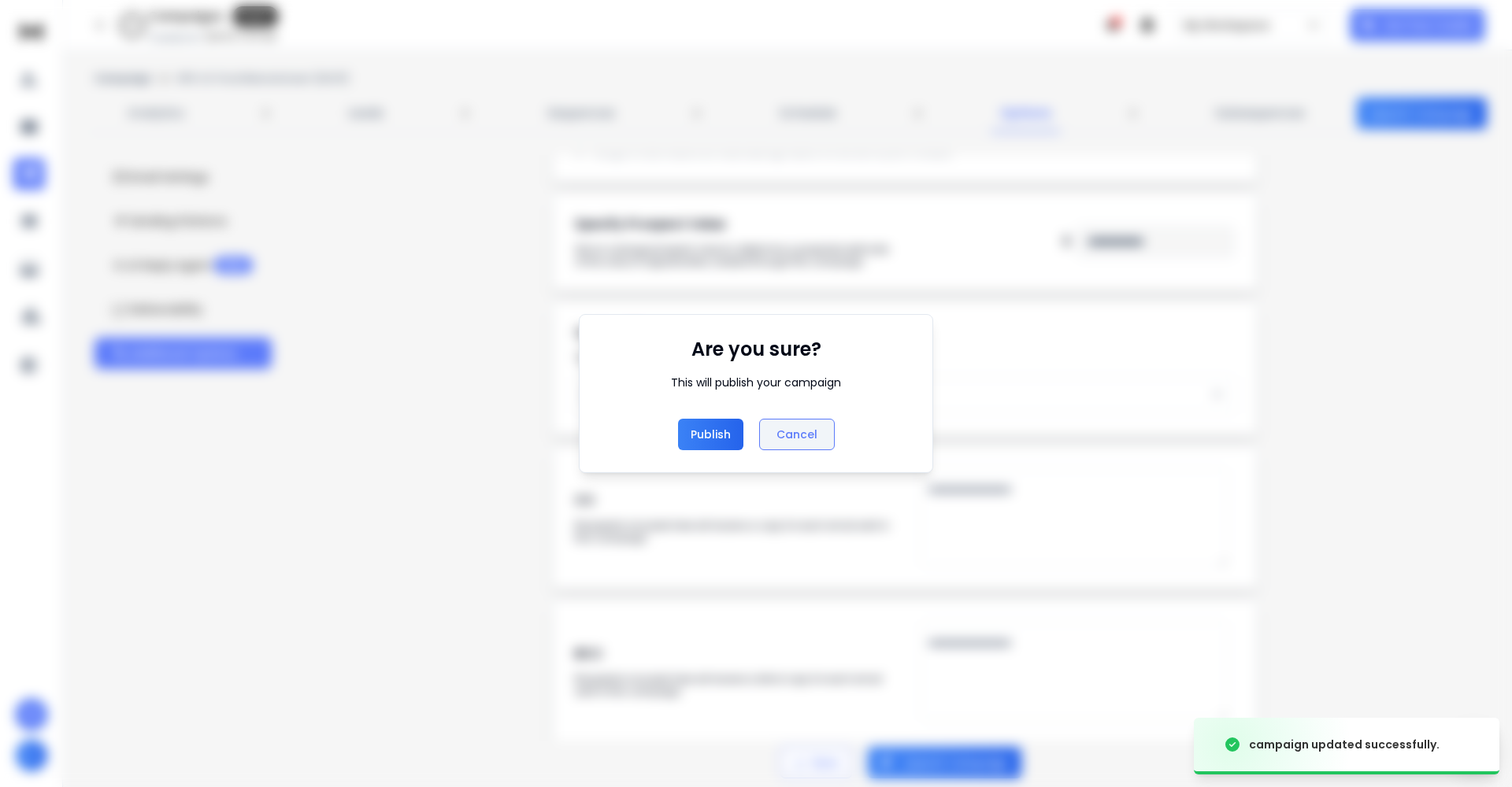
click at [708, 438] on button "Publish" at bounding box center [710, 435] width 66 height 32
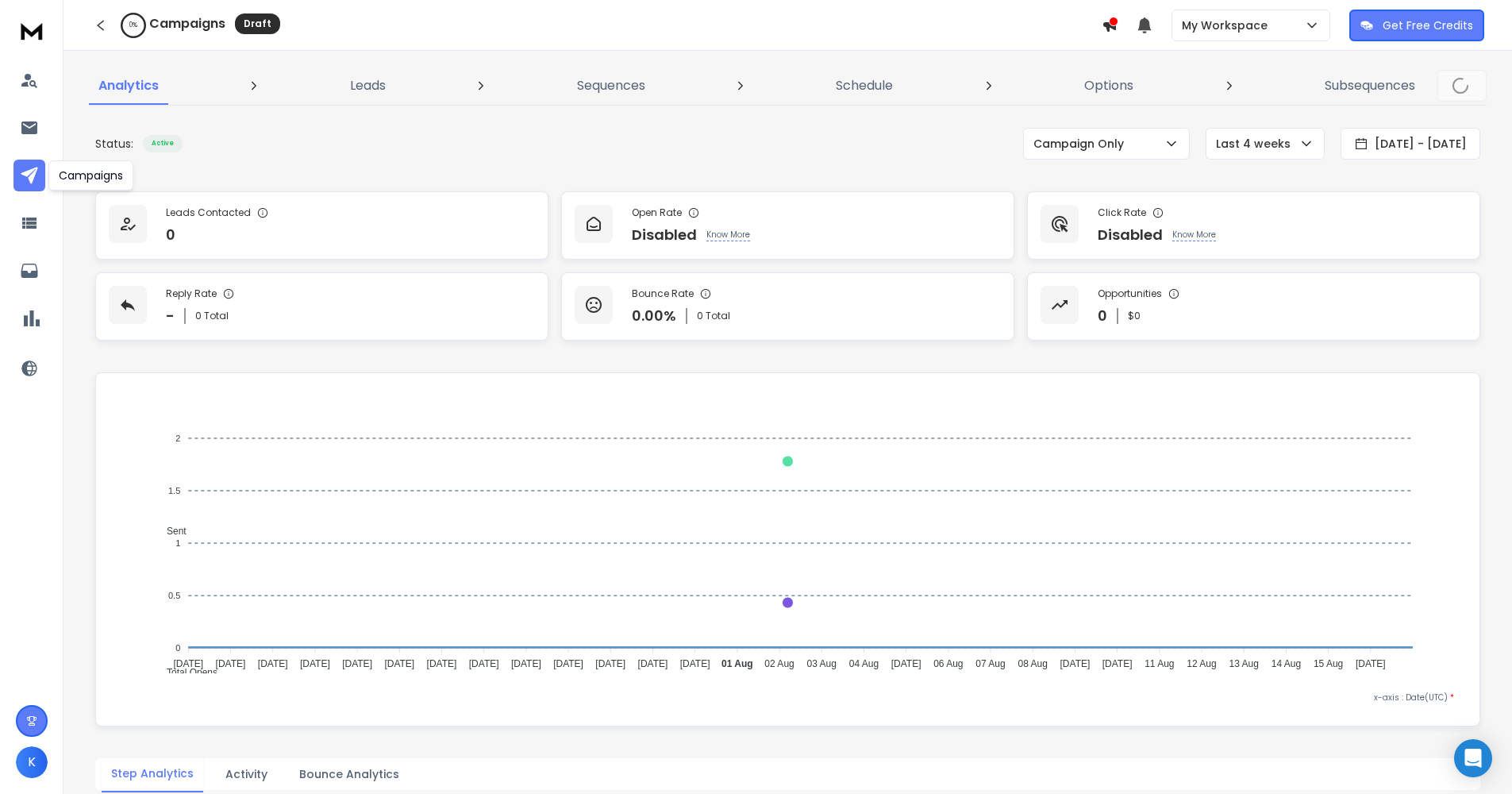
click at [37, 168] on icon at bounding box center [29, 175] width 17 height 17
